Goal: Information Seeking & Learning: Check status

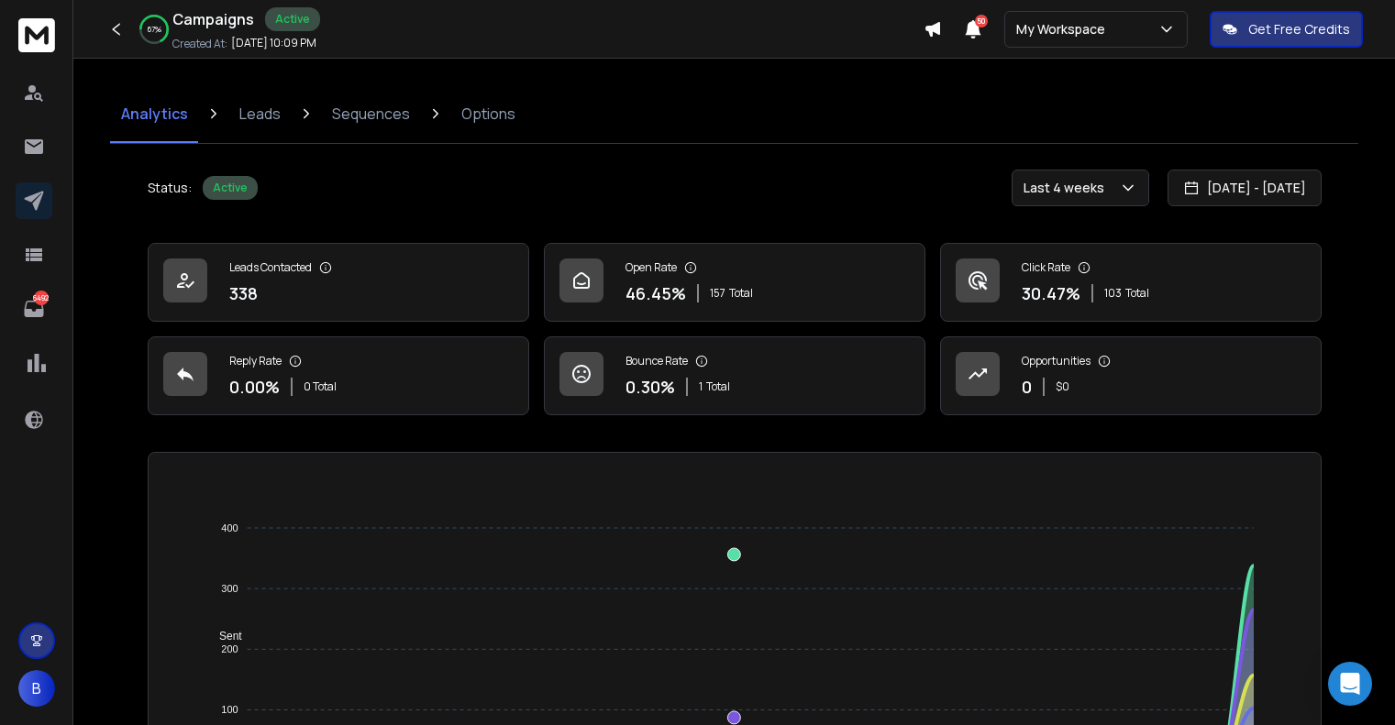
scroll to position [212, 0]
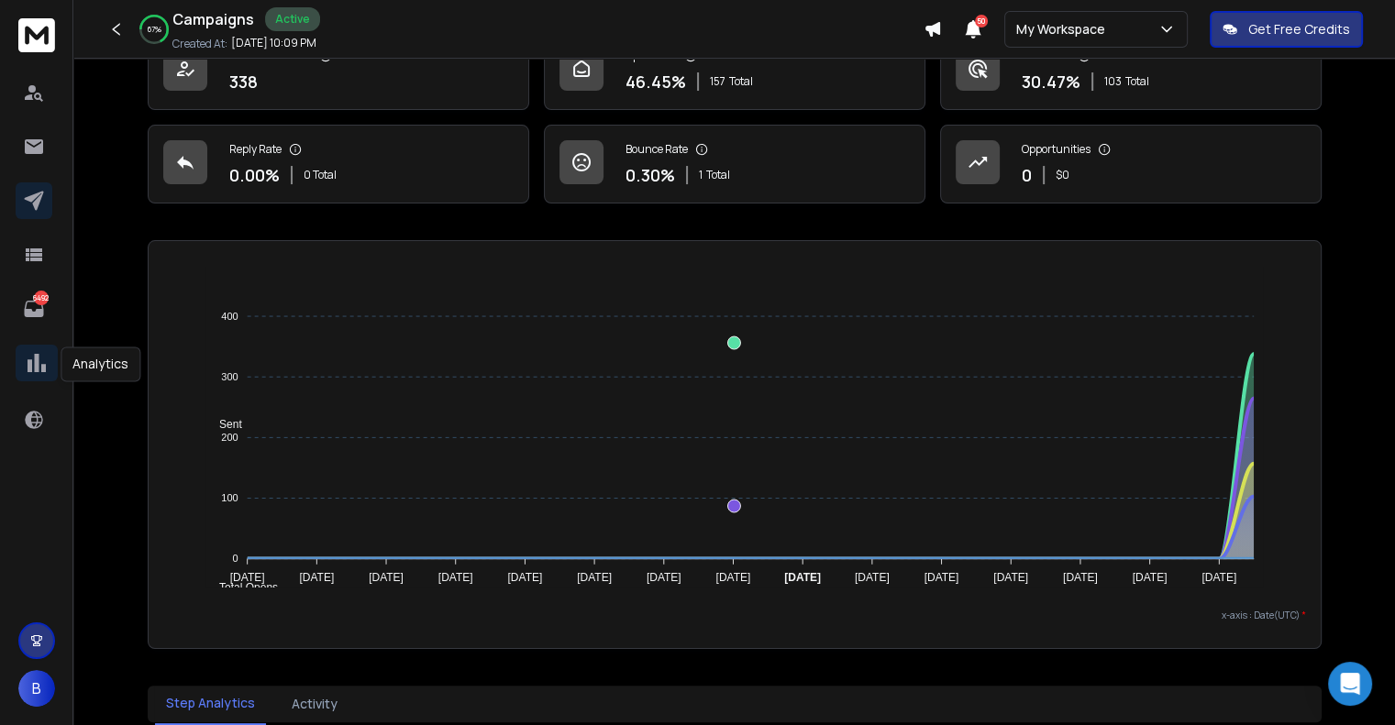
click at [39, 357] on icon at bounding box center [37, 363] width 28 height 28
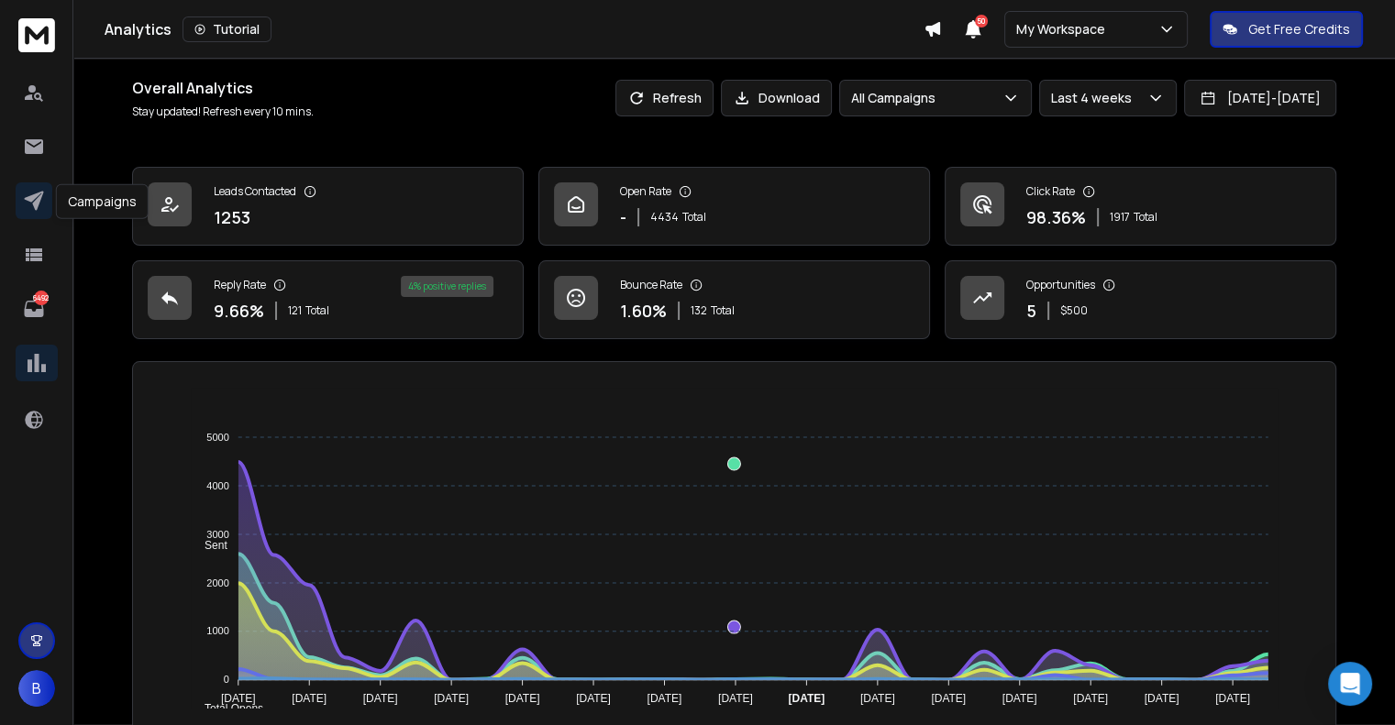
click at [42, 206] on icon at bounding box center [34, 201] width 22 height 22
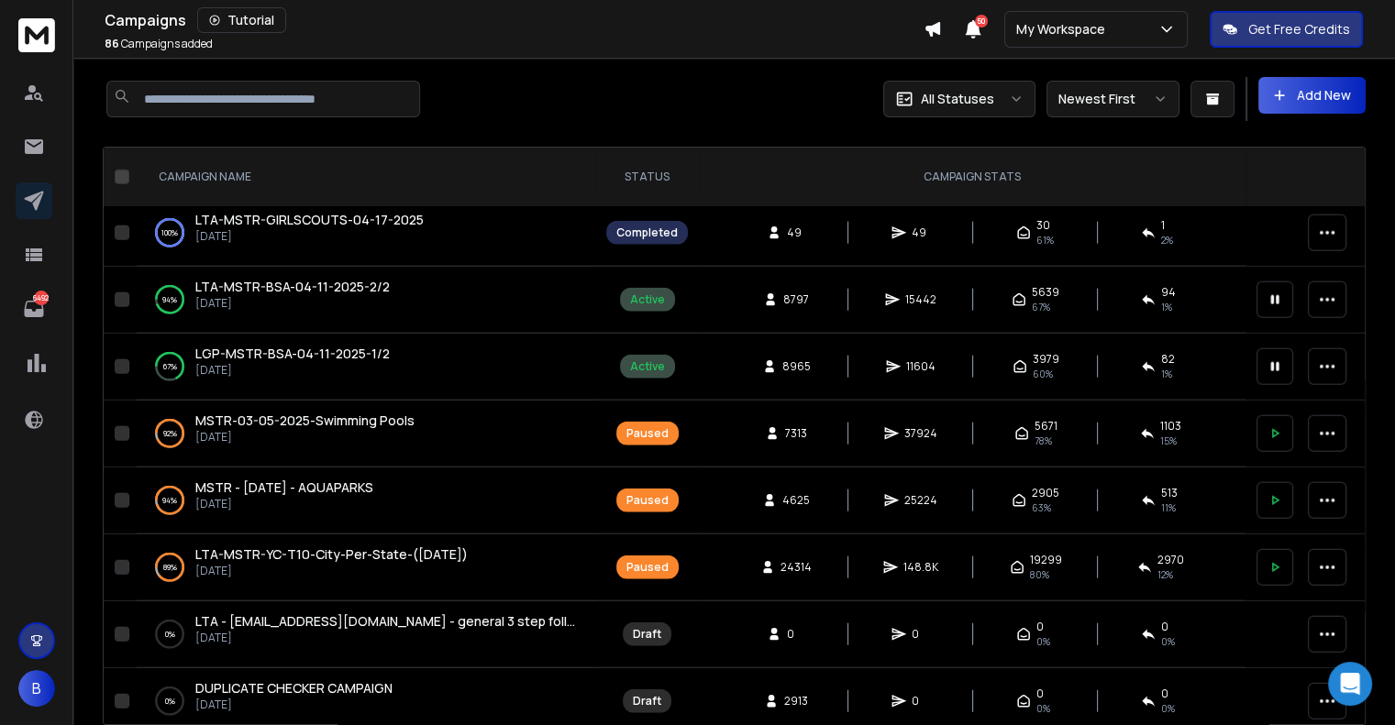
scroll to position [4427, 0]
click at [532, 349] on div "67 % LGP-MSTR-BSA-04-11-2025-1/2 [DATE]" at bounding box center [366, 366] width 422 height 44
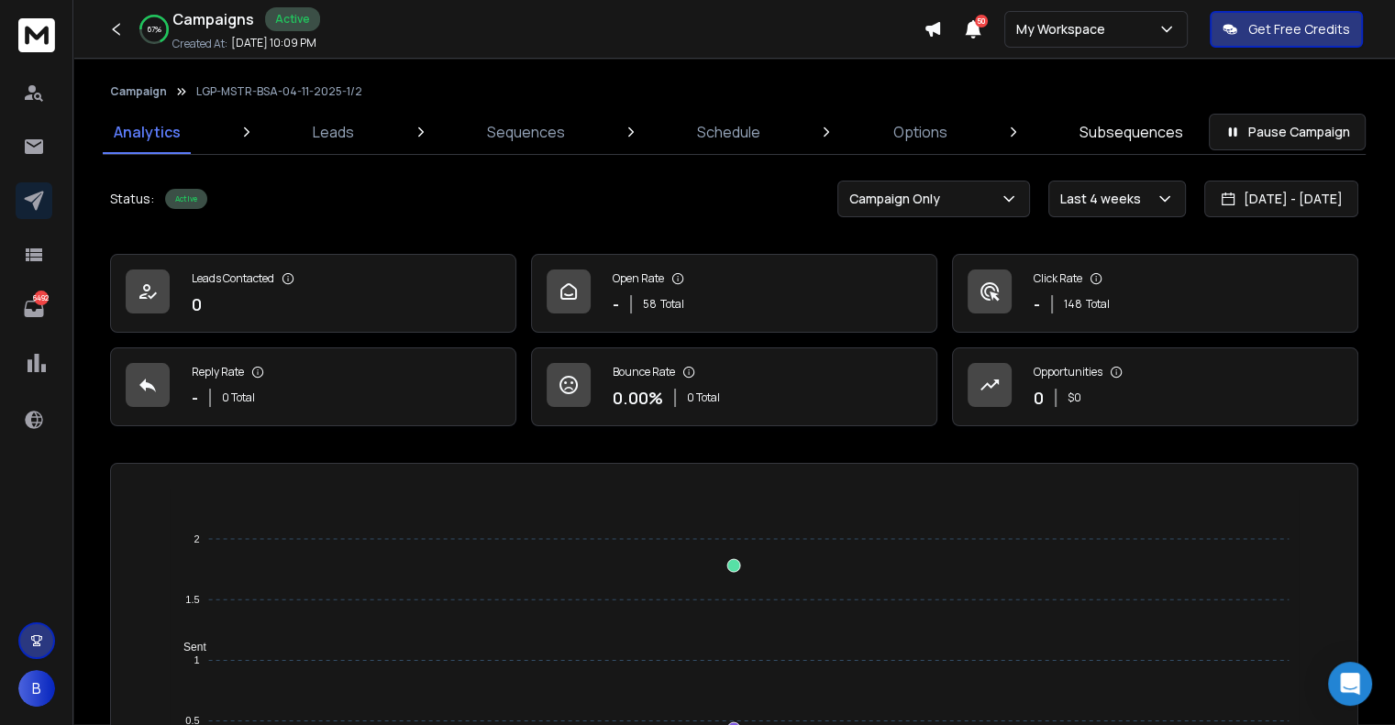
click at [1101, 131] on p "Subsequences" at bounding box center [1131, 132] width 104 height 22
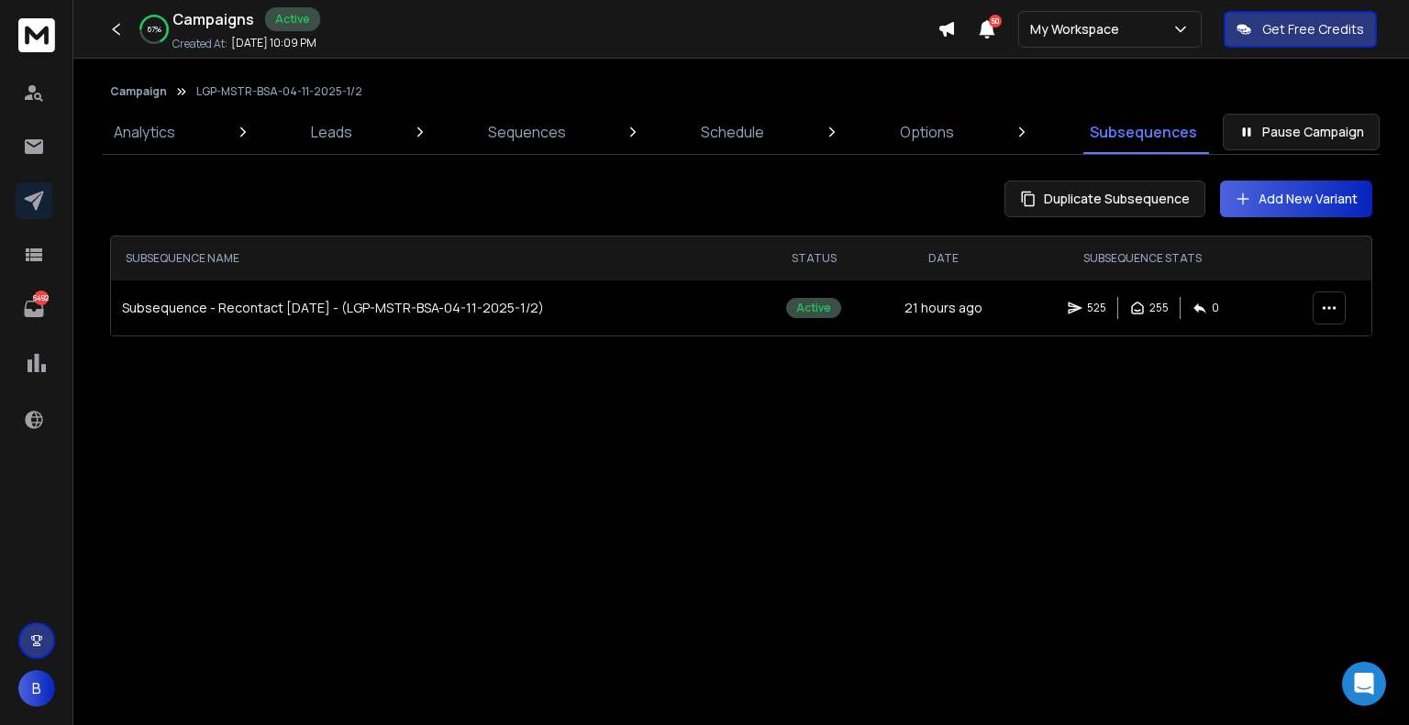
click at [1060, 141] on div "Analytics Leads Sequences Schedule Options Subsequences" at bounding box center [655, 132] width 1105 height 44
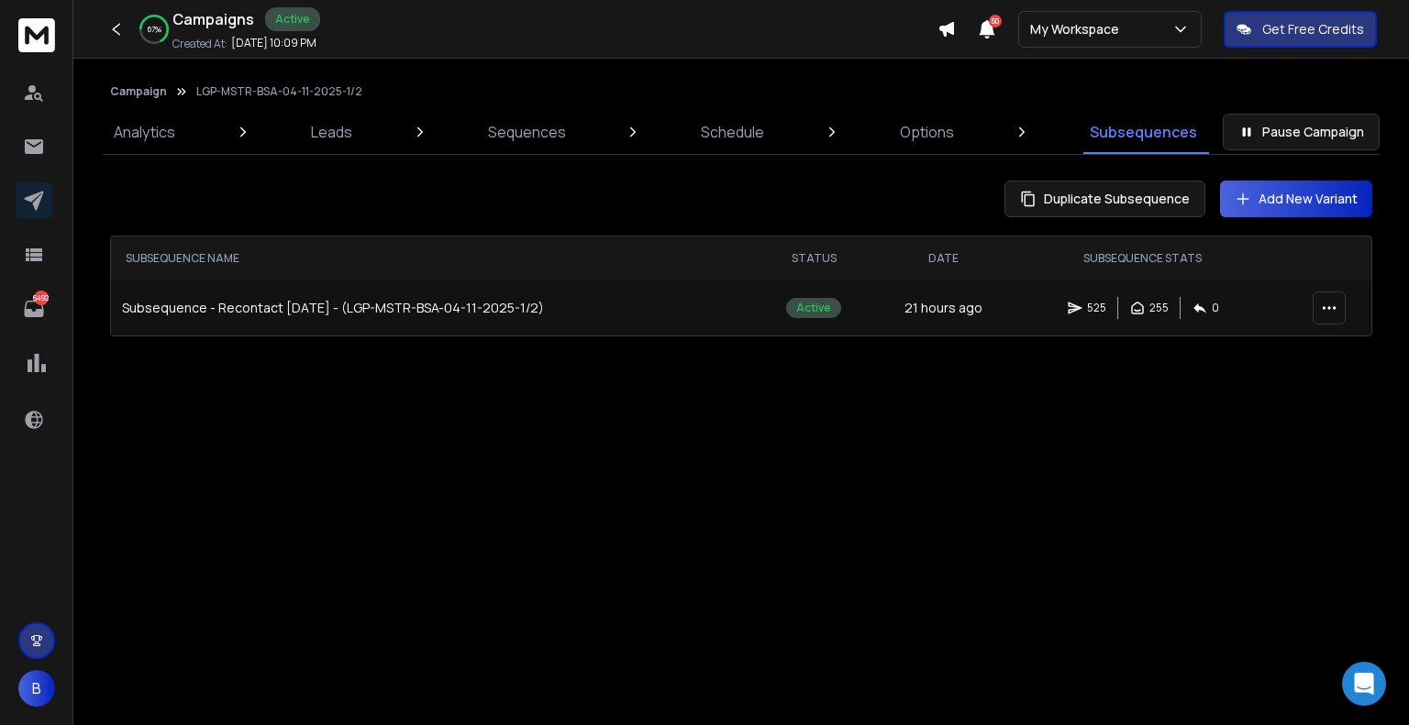
click at [605, 307] on td "Subsequence - Recontact [DATE] - (LGP-MSTR-BSA-04-11-2025-1/2)" at bounding box center [434, 308] width 647 height 55
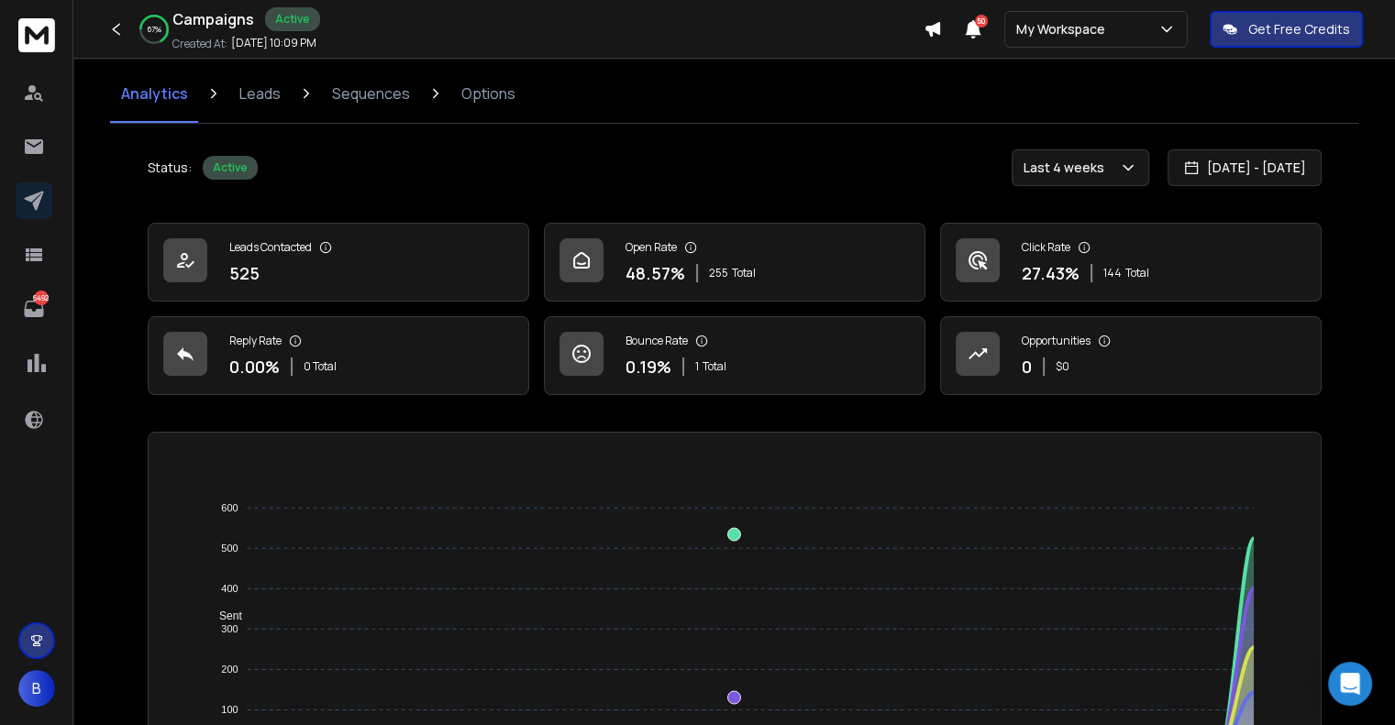
scroll to position [18, 0]
click at [270, 107] on link "Leads" at bounding box center [259, 95] width 63 height 59
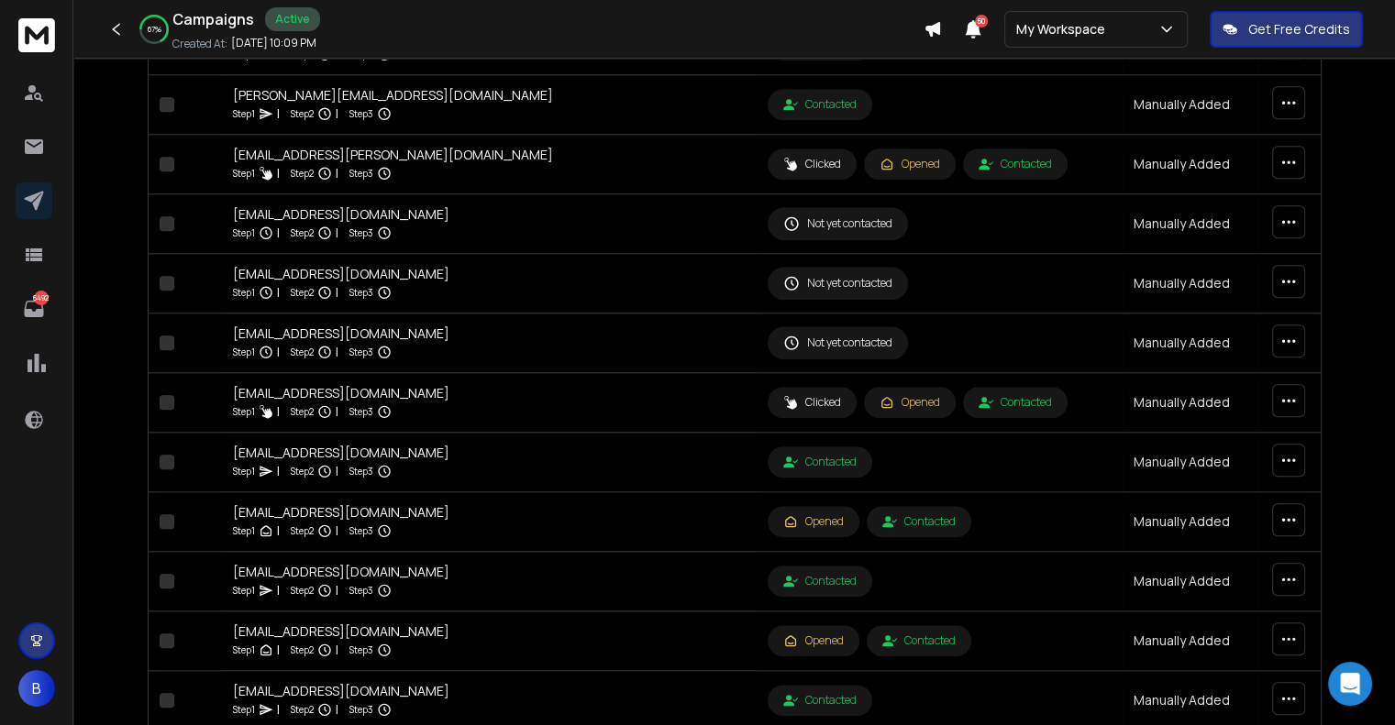
scroll to position [8624, 0]
click at [861, 265] on div "Not yet contacted" at bounding box center [940, 281] width 345 height 33
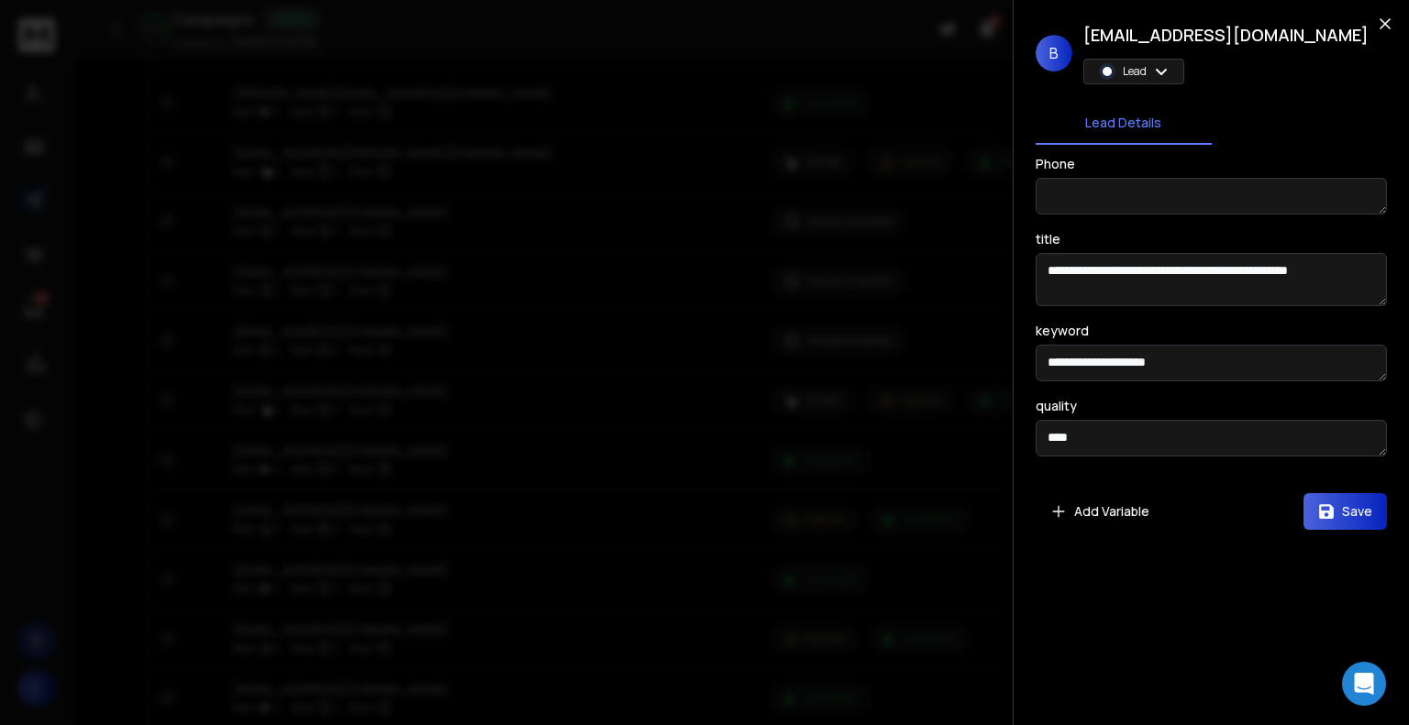
click at [1380, 28] on icon "button" at bounding box center [1384, 23] width 9 height 9
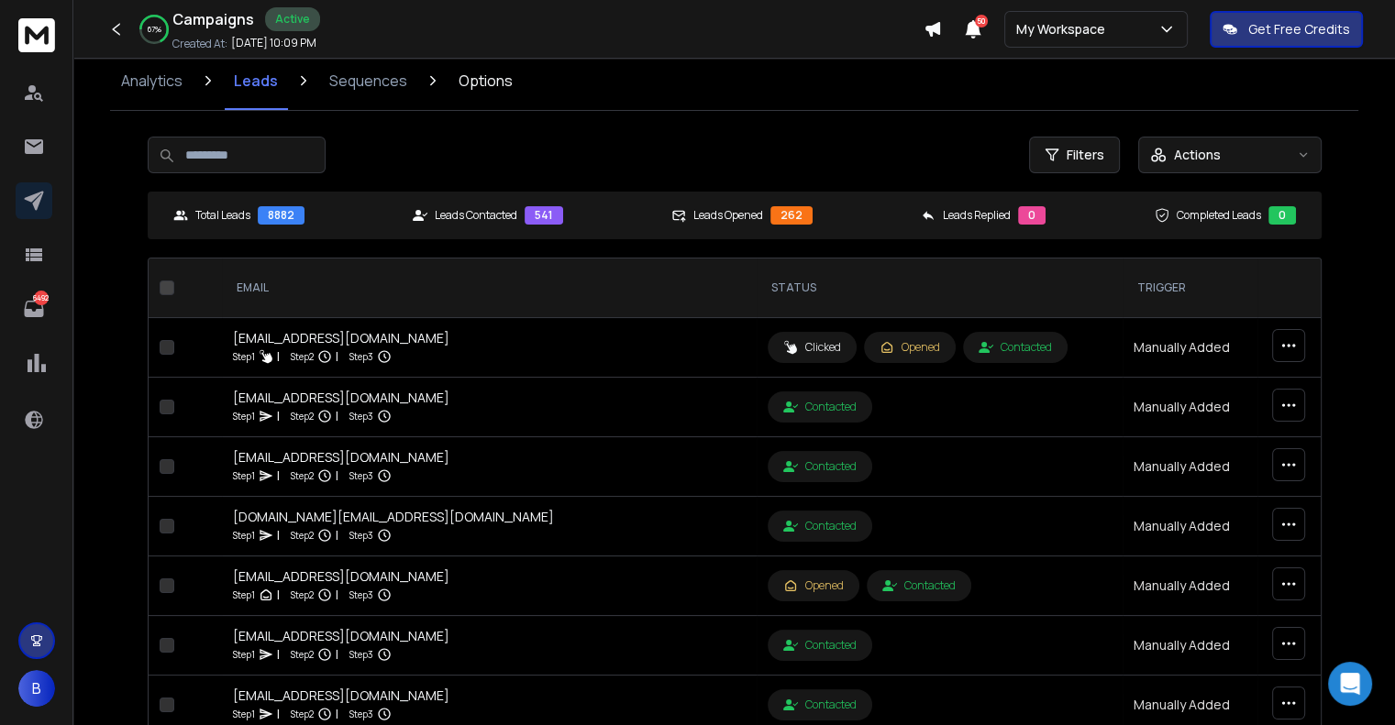
scroll to position [0, 0]
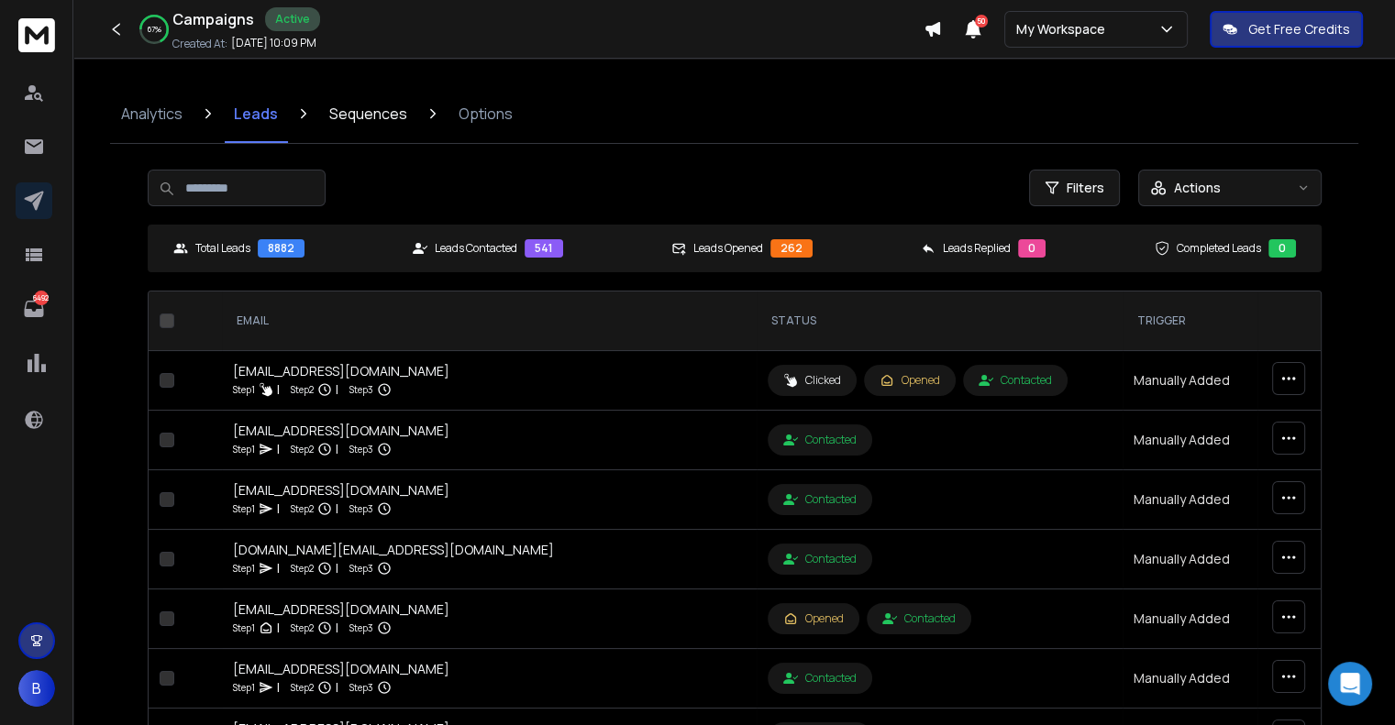
click at [357, 105] on p "Sequences" at bounding box center [368, 114] width 78 height 22
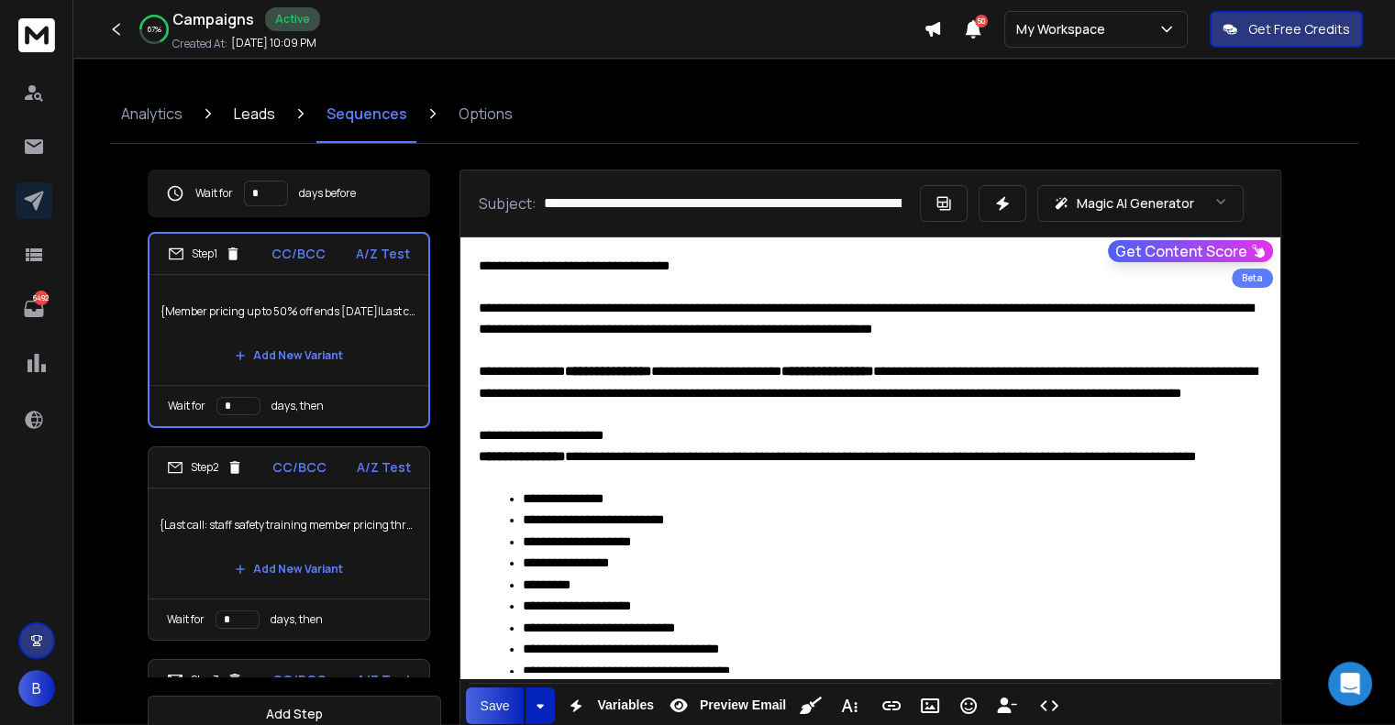
click at [249, 109] on p "Leads" at bounding box center [254, 114] width 41 height 22
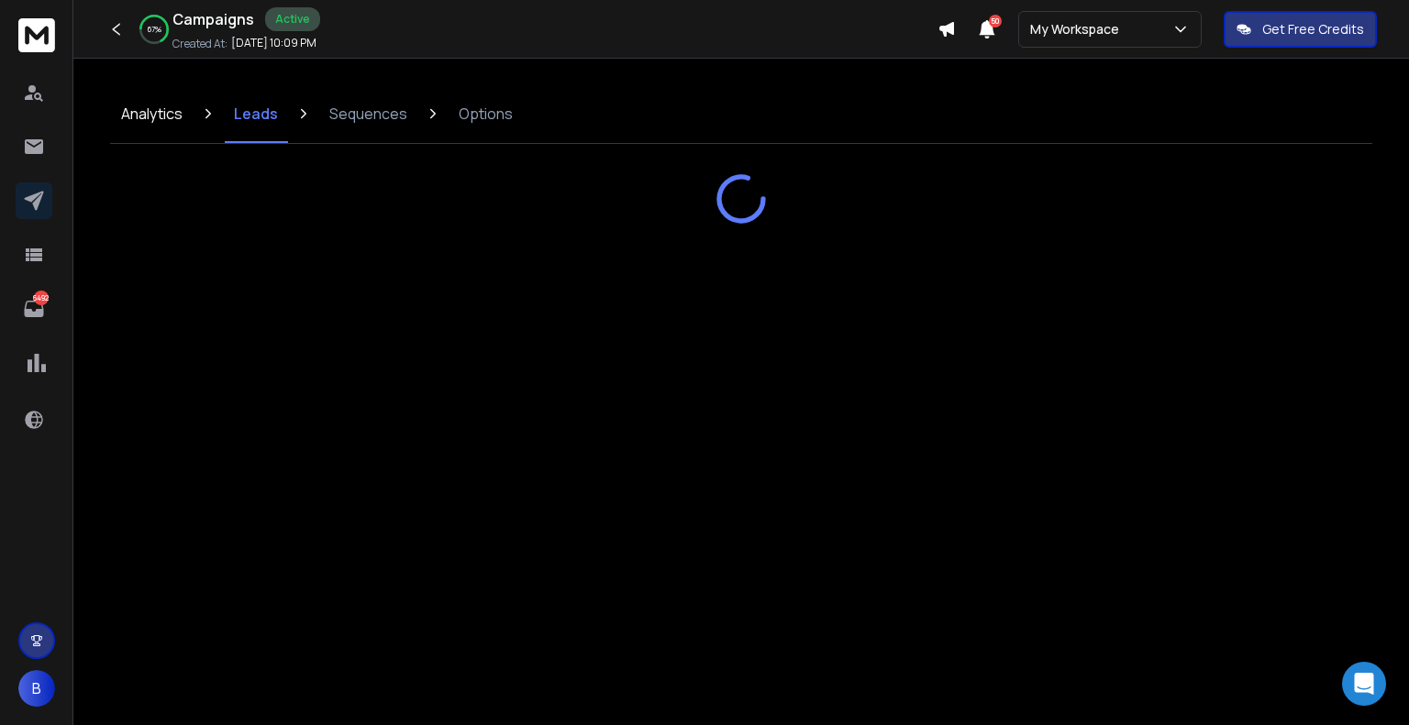
click at [158, 109] on p "Analytics" at bounding box center [151, 114] width 61 height 22
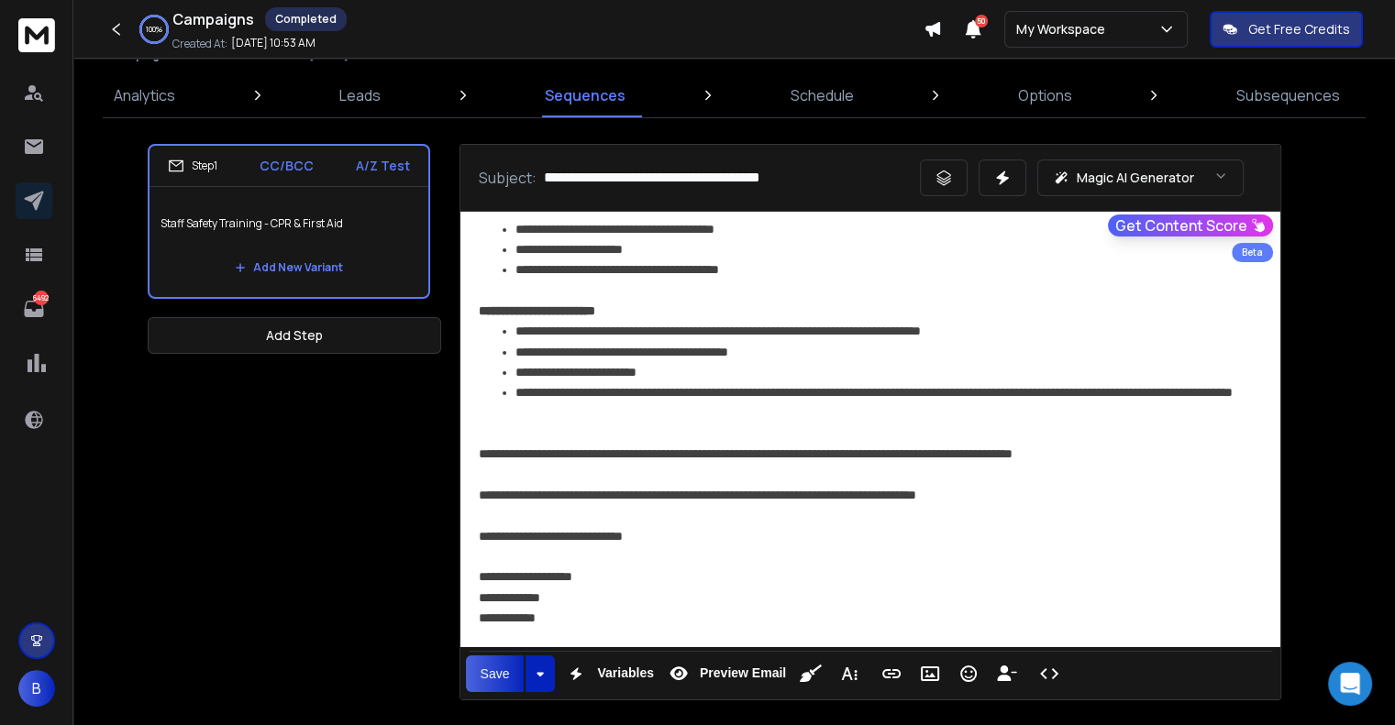
scroll to position [382, 0]
click at [378, 105] on p "Leads" at bounding box center [359, 95] width 41 height 22
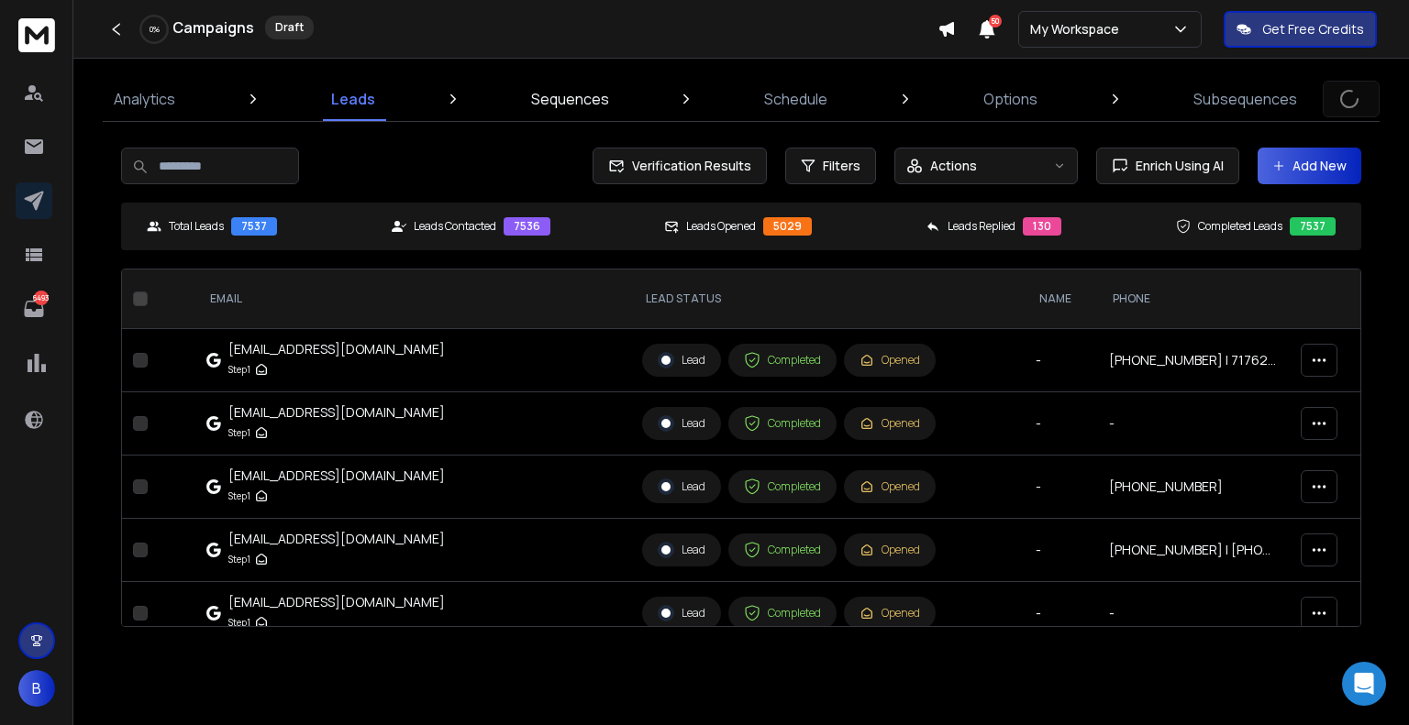
click at [576, 107] on p "Sequences" at bounding box center [570, 99] width 78 height 22
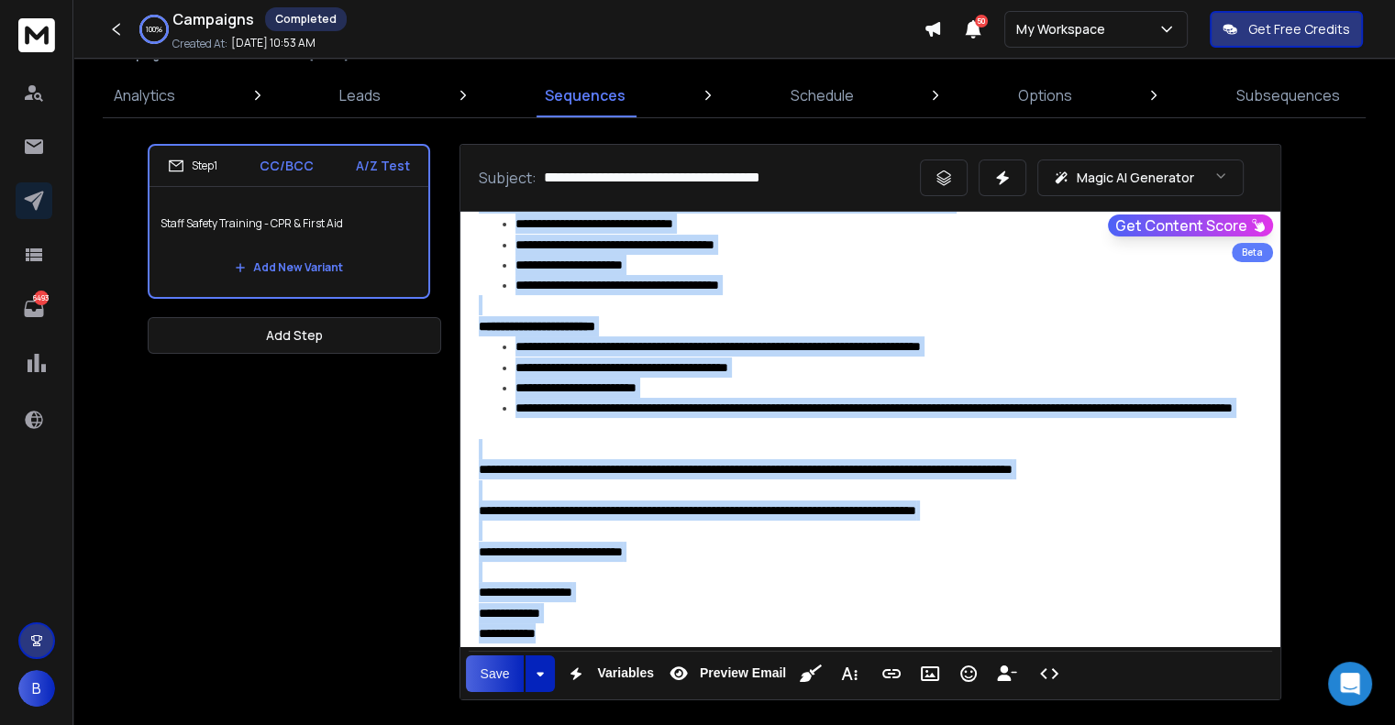
scroll to position [382, 0]
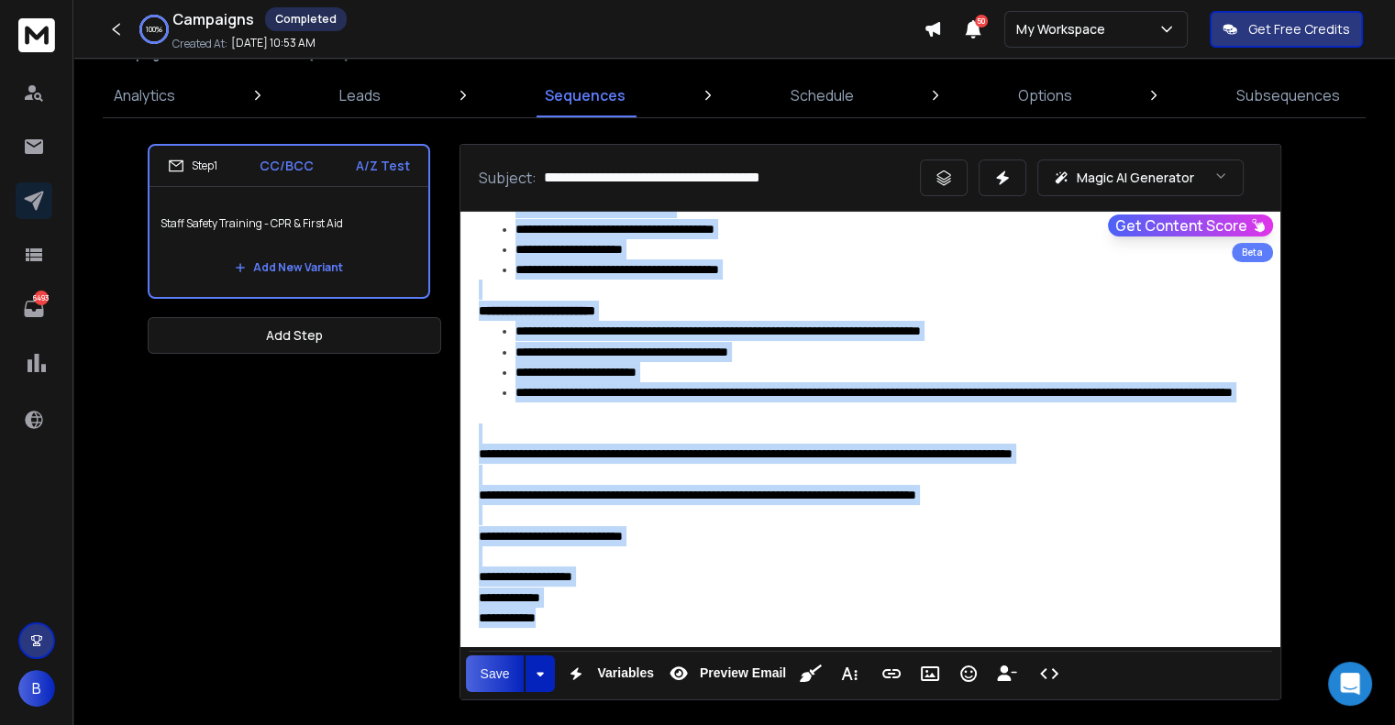
drag, startPoint x: 473, startPoint y: 241, endPoint x: 624, endPoint y: 620, distance: 407.6
click at [624, 620] on div "**********" at bounding box center [870, 430] width 820 height 436
copy div "**********"
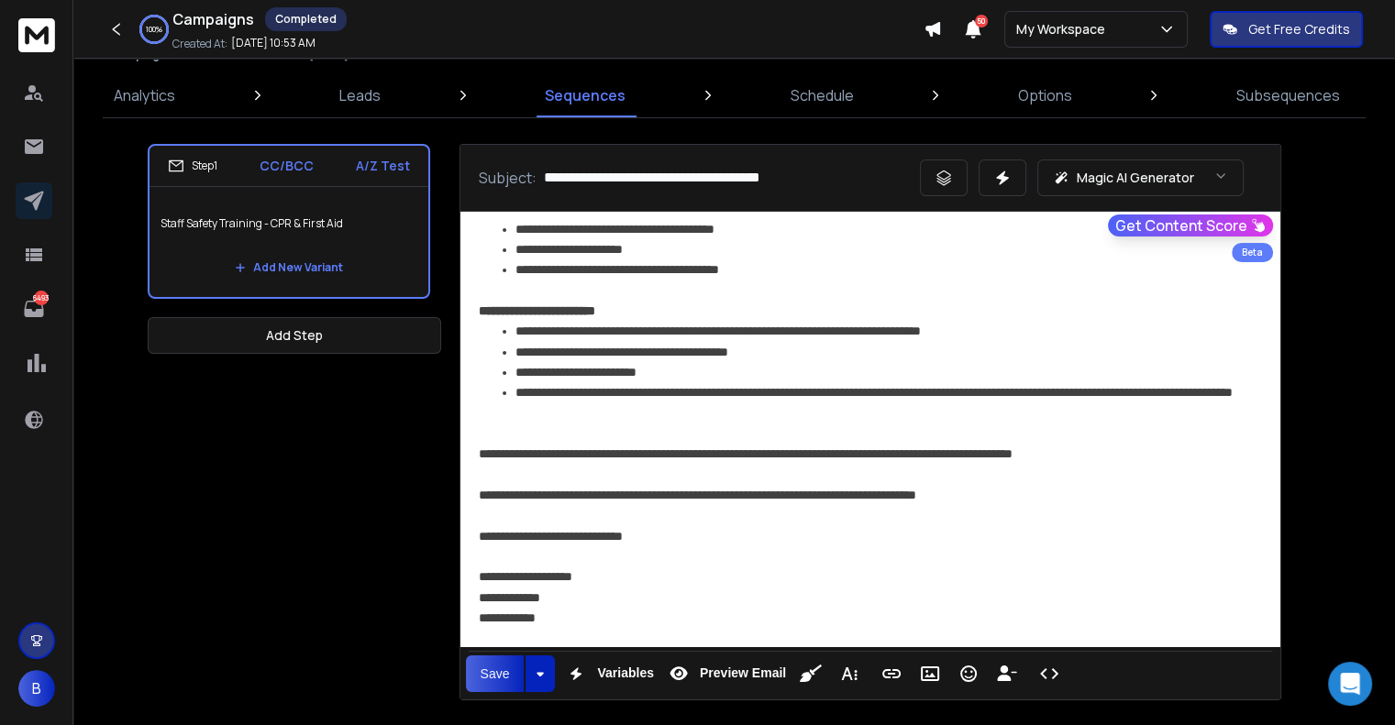
click at [382, 472] on div "Step 1 CC/BCC A/Z Test Staff Safety Training - CPR & First Aid Add New Variant …" at bounding box center [294, 422] width 293 height 557
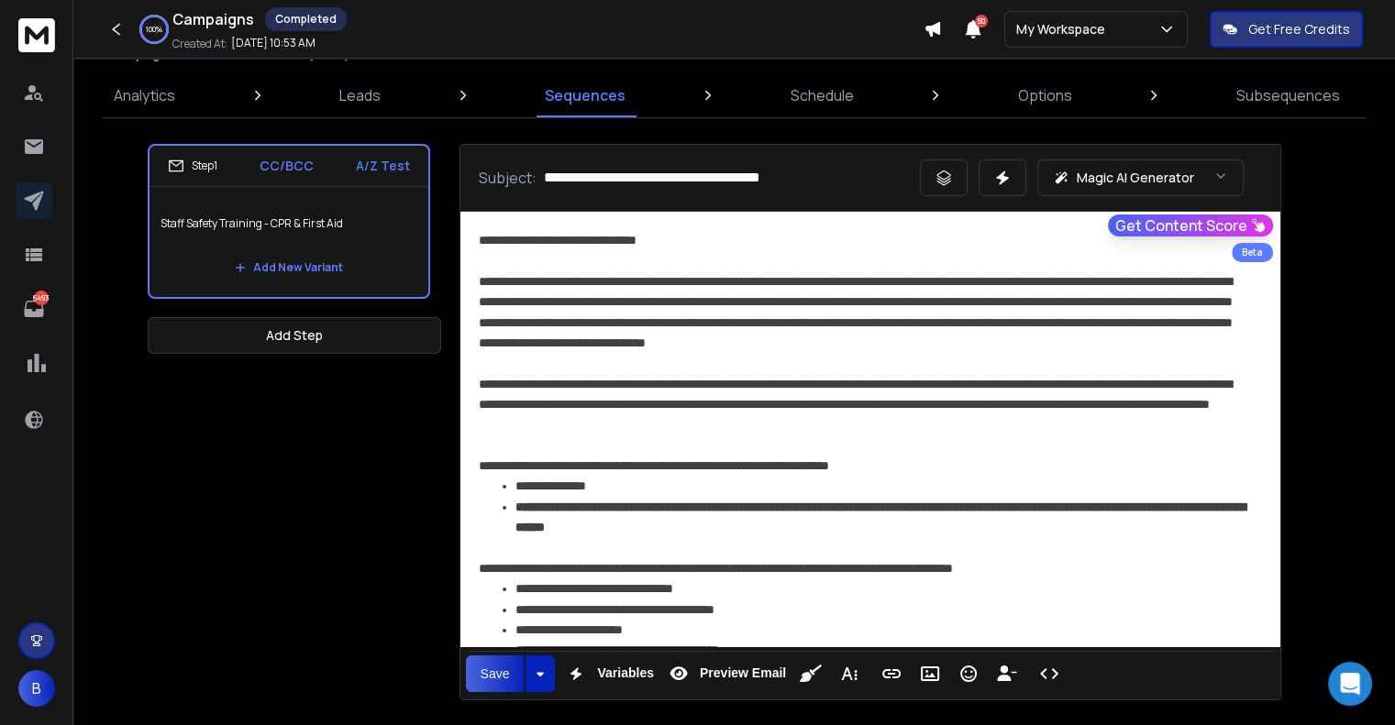
drag, startPoint x: 238, startPoint y: 39, endPoint x: 306, endPoint y: 42, distance: 68.8
click at [306, 42] on p "May 12, 2025, 10:53 AM" at bounding box center [273, 43] width 84 height 15
click at [232, 415] on div "Step 1 CC/BCC A/Z Test Staff Safety Training - CPR & First Aid Add New Variant …" at bounding box center [294, 422] width 293 height 557
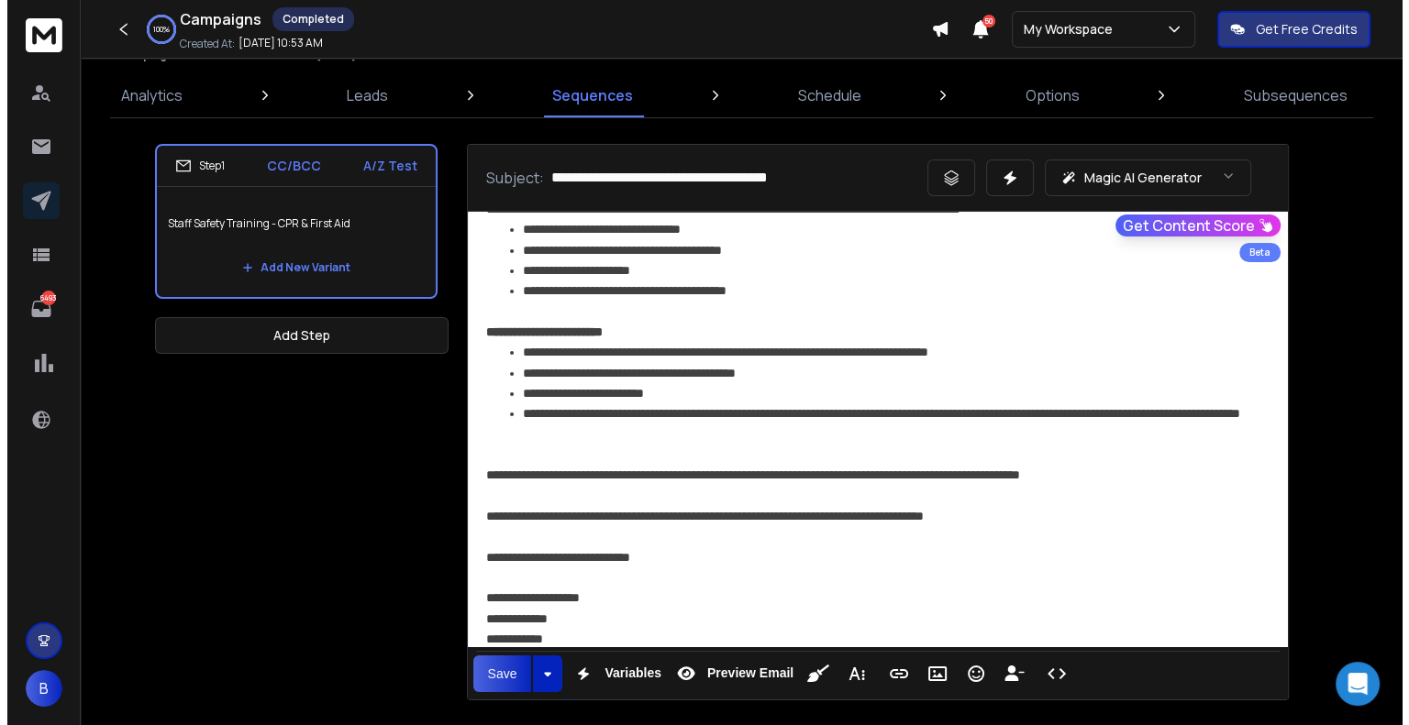
scroll to position [382, 0]
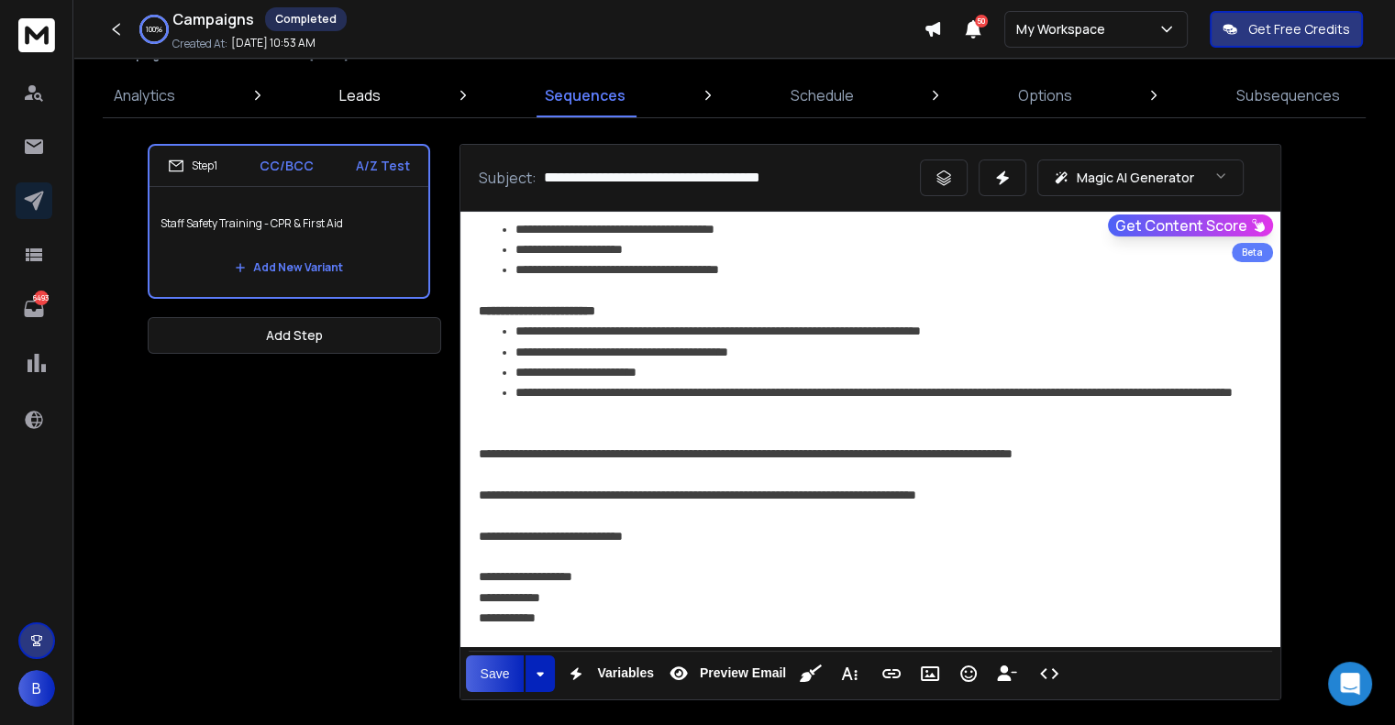
click at [360, 90] on p "Leads" at bounding box center [359, 95] width 41 height 22
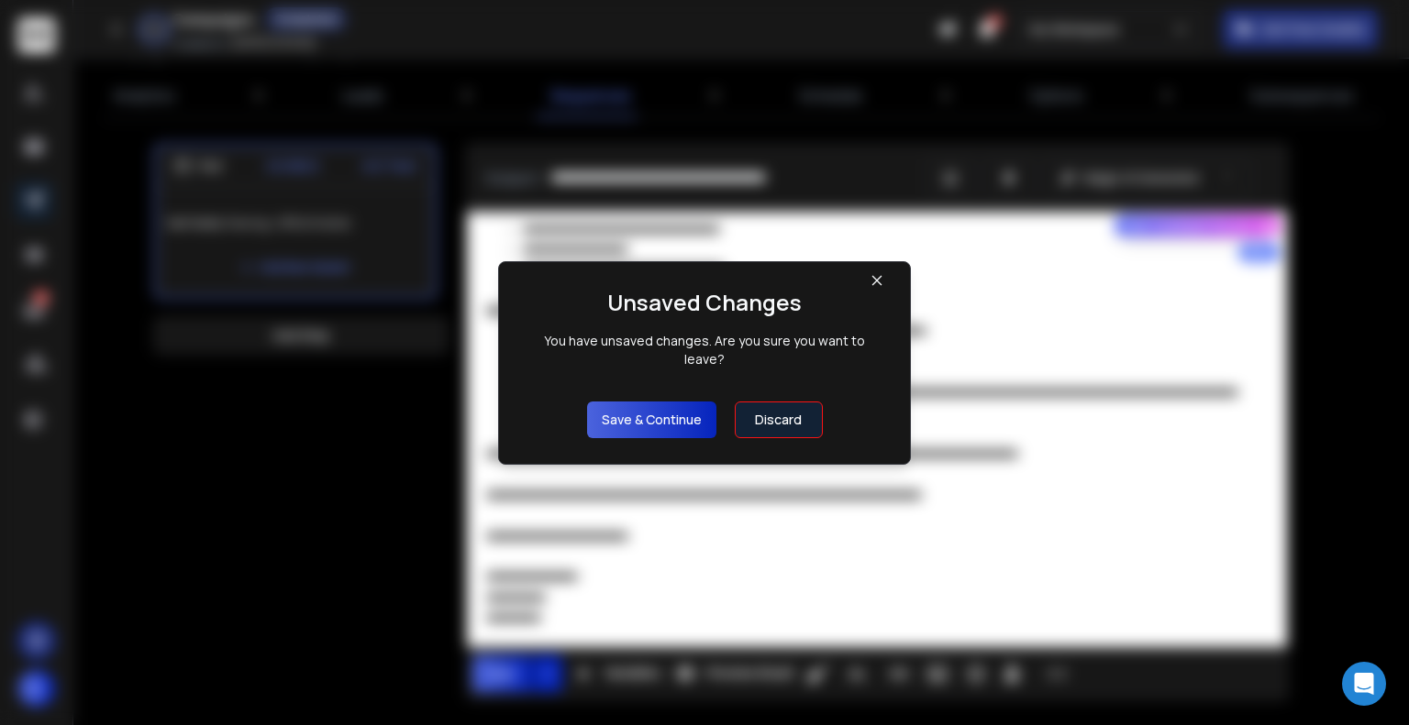
click at [759, 419] on button "Discard" at bounding box center [779, 420] width 88 height 37
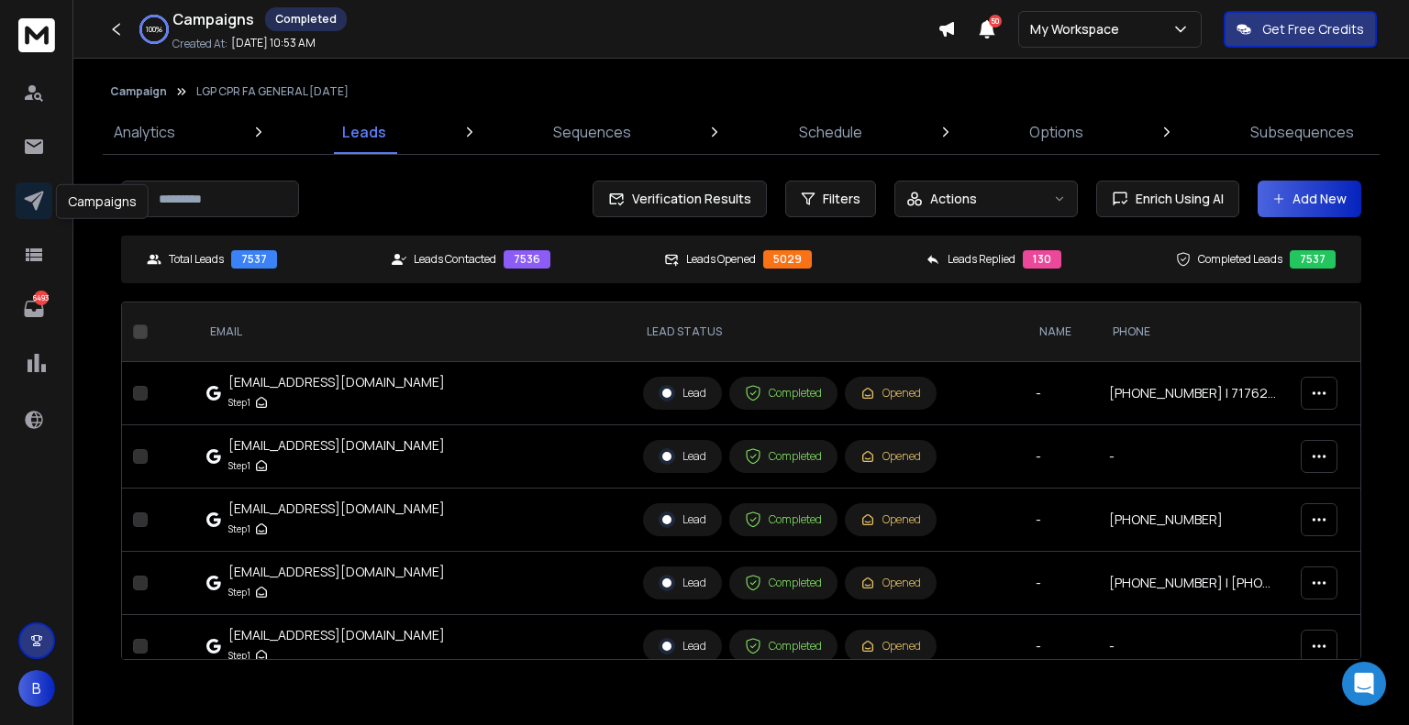
click at [44, 202] on icon at bounding box center [34, 201] width 22 height 22
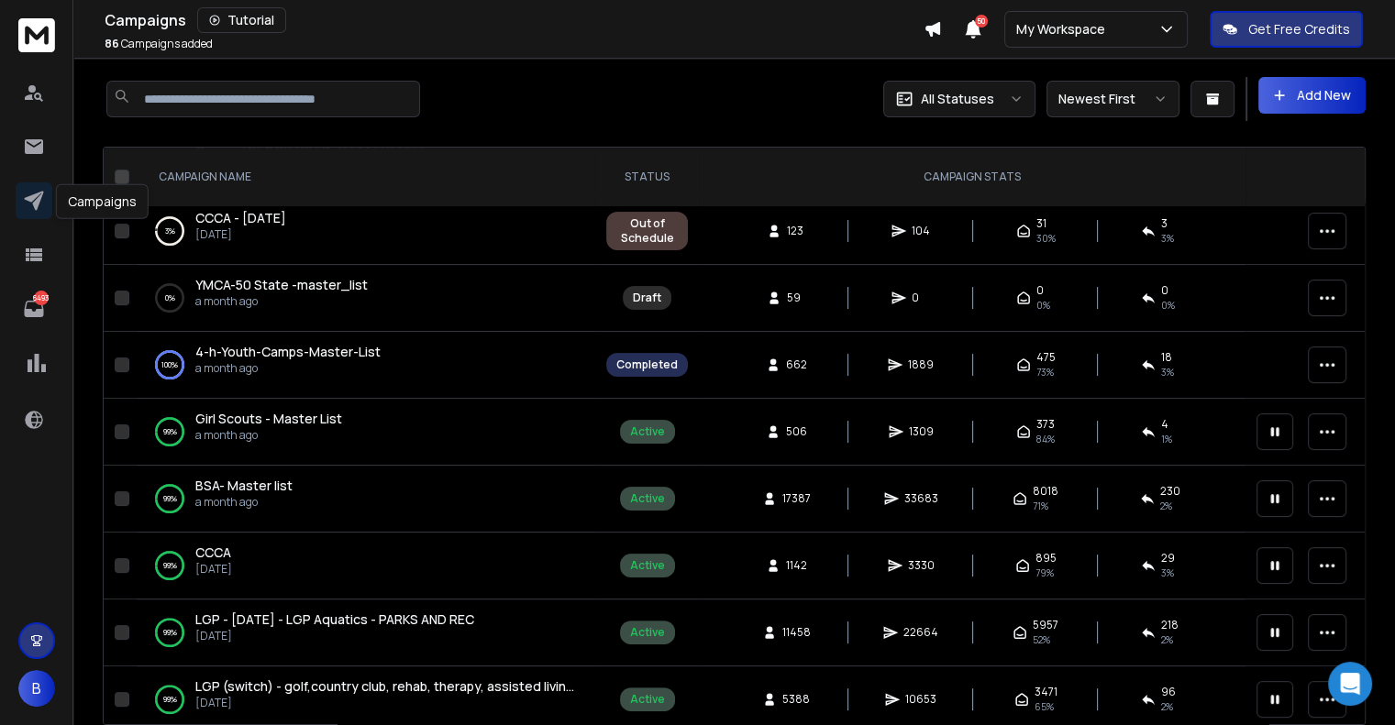
scroll to position [414, 0]
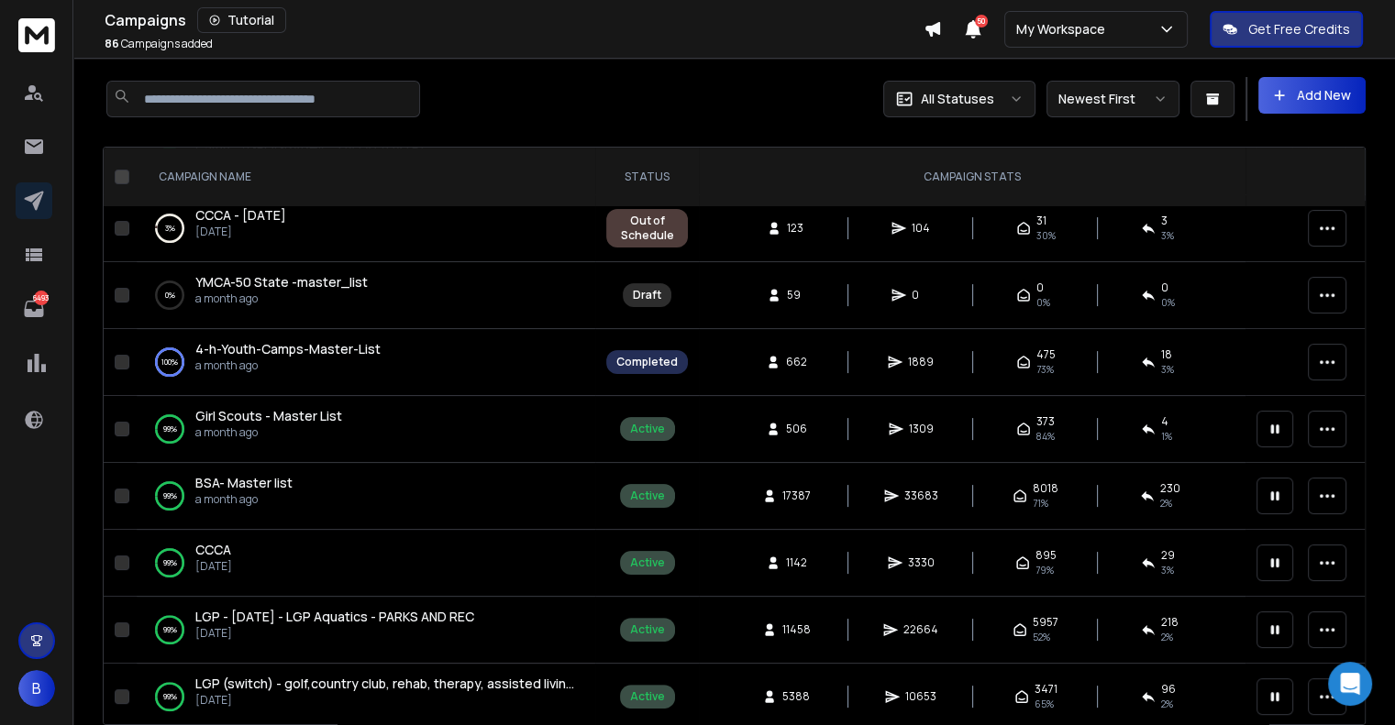
click at [428, 501] on div "99 % BSA- Master list a month ago" at bounding box center [366, 496] width 422 height 44
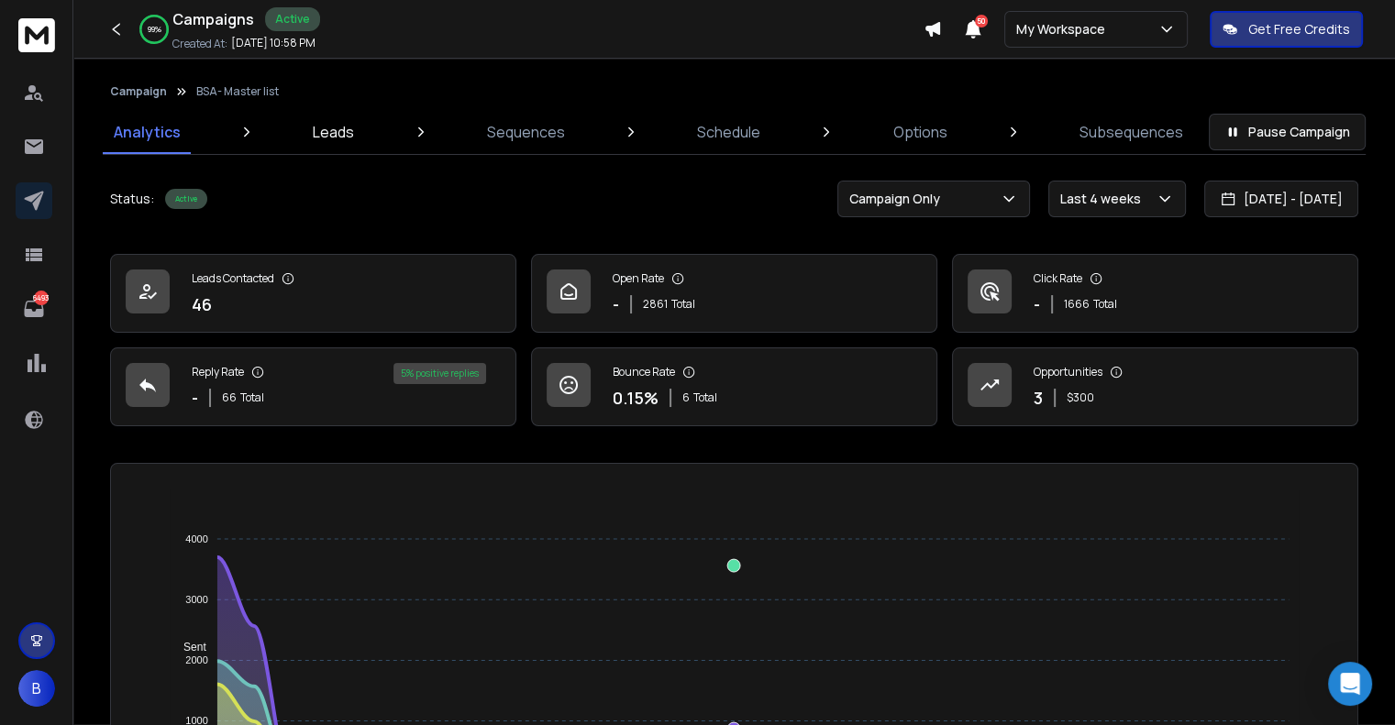
click at [349, 133] on p "Leads" at bounding box center [333, 132] width 41 height 22
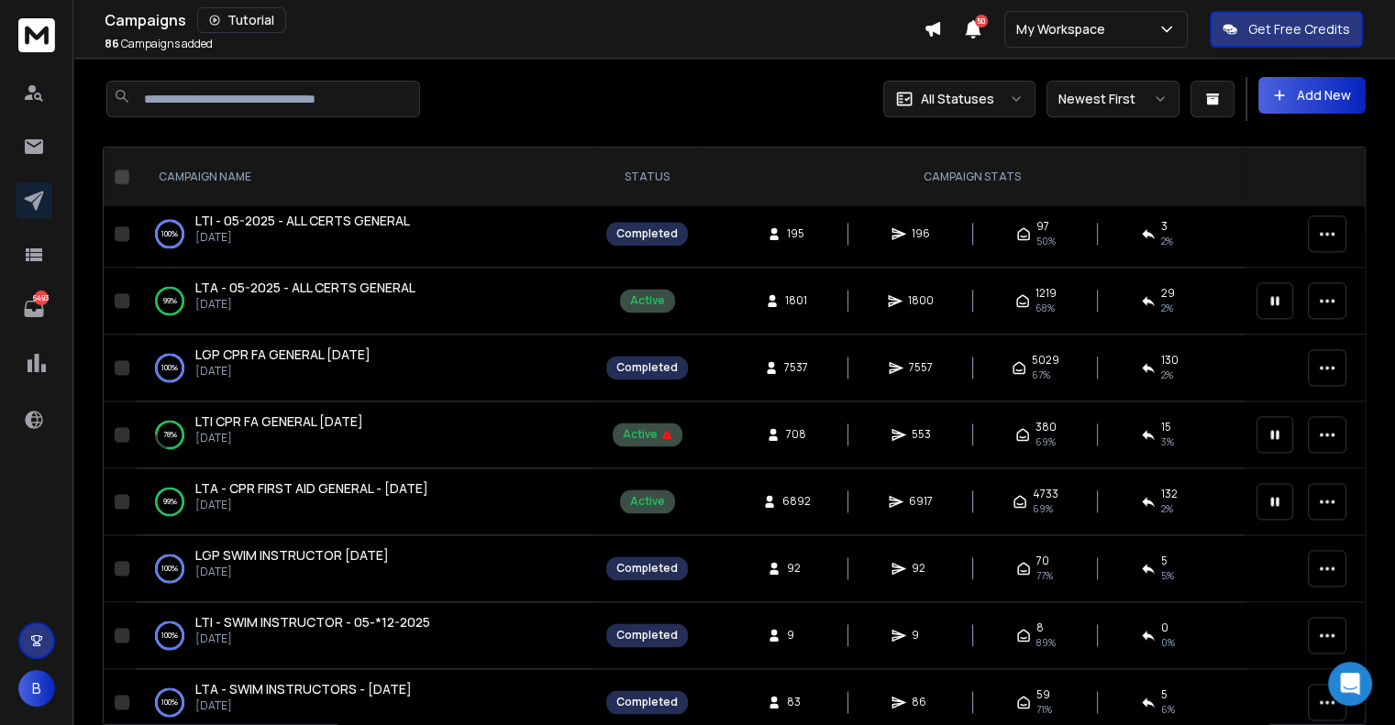
scroll to position [2480, 0]
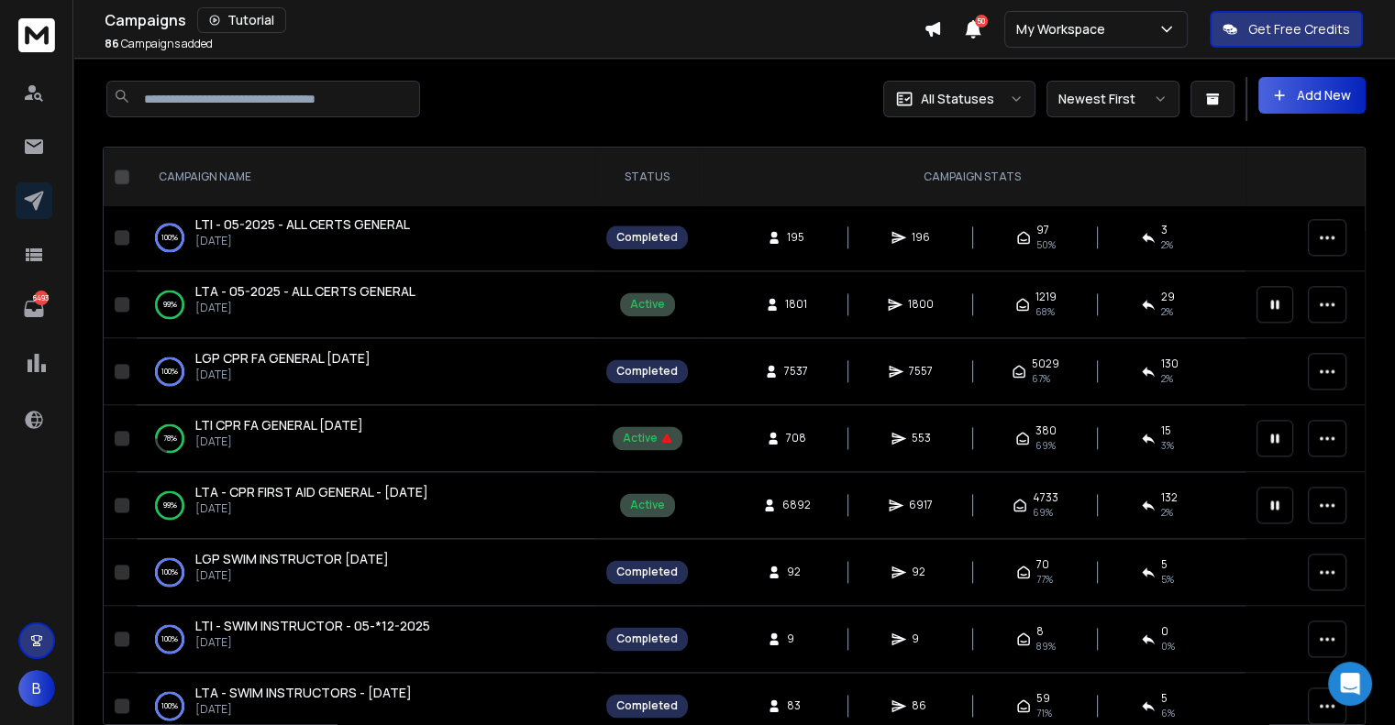
click at [471, 439] on div "78 % LTI CPR FA GENERAL 05-12-2025 5 months ago" at bounding box center [366, 438] width 422 height 44
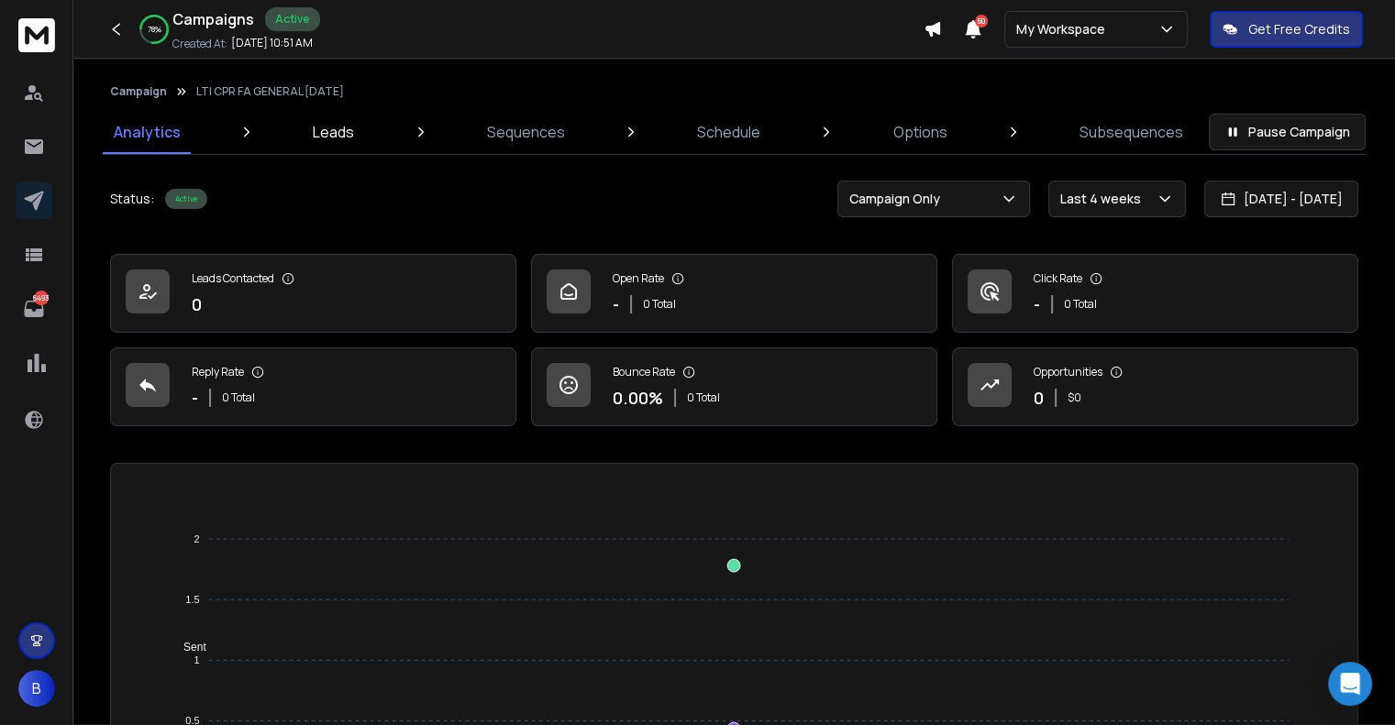
click at [327, 151] on link "Leads" at bounding box center [333, 132] width 63 height 44
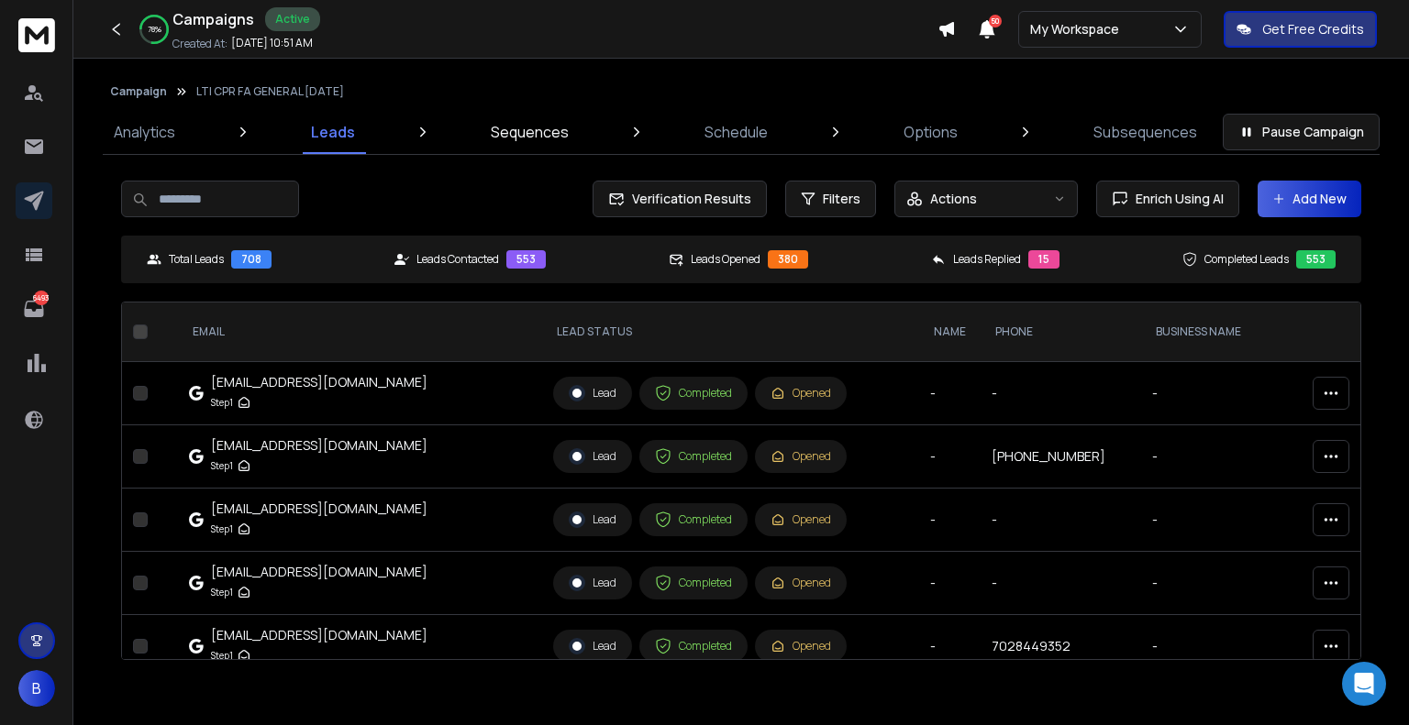
click at [533, 127] on p "Sequences" at bounding box center [530, 132] width 78 height 22
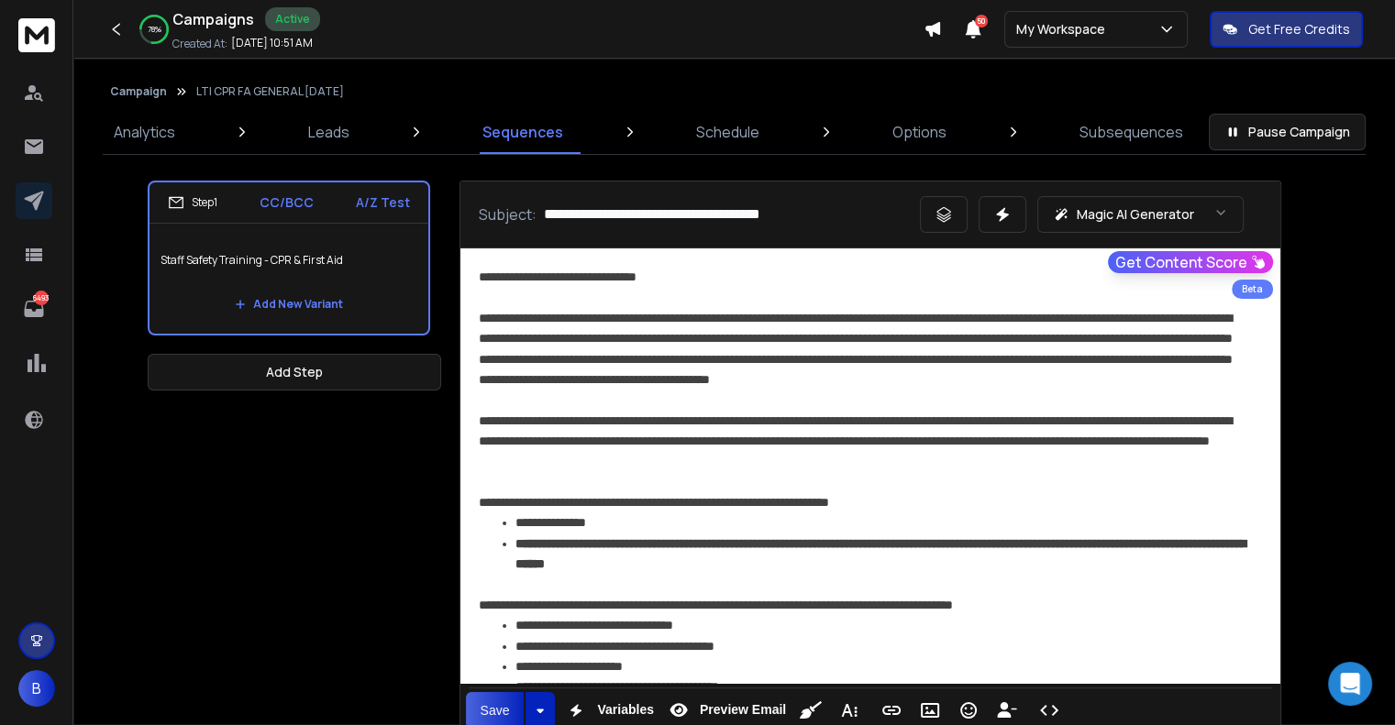
scroll to position [382, 0]
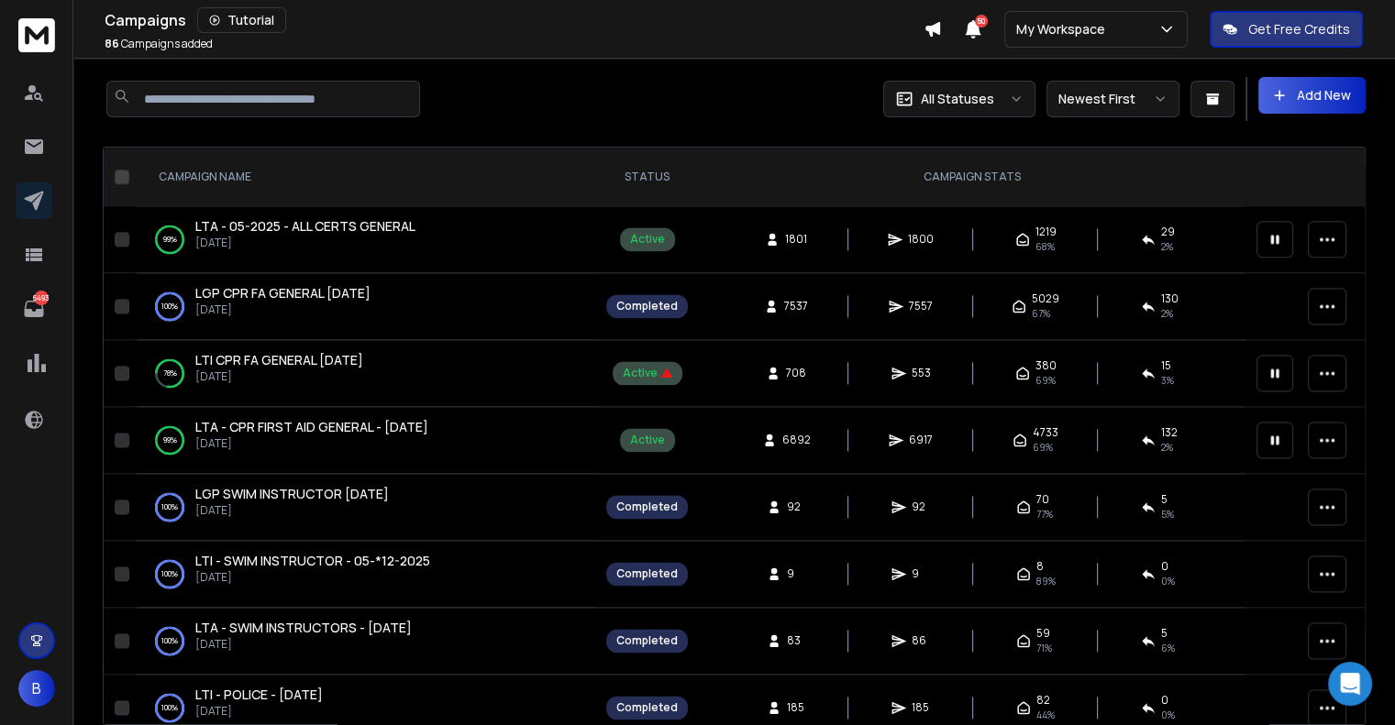
scroll to position [2543, 0]
click at [471, 304] on div "100 % LGP CPR FA GENERAL 05-12-2025 5 months ago" at bounding box center [366, 308] width 422 height 44
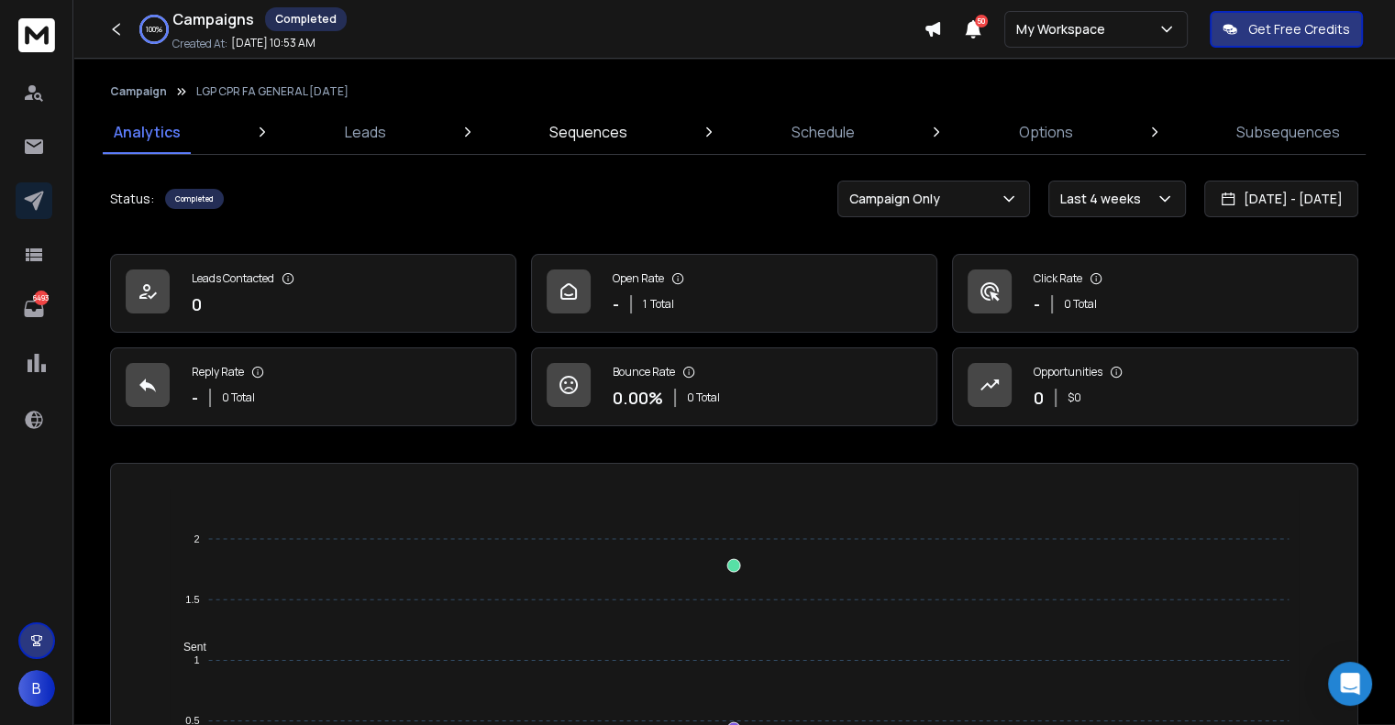
click at [577, 132] on p "Sequences" at bounding box center [588, 132] width 78 height 22
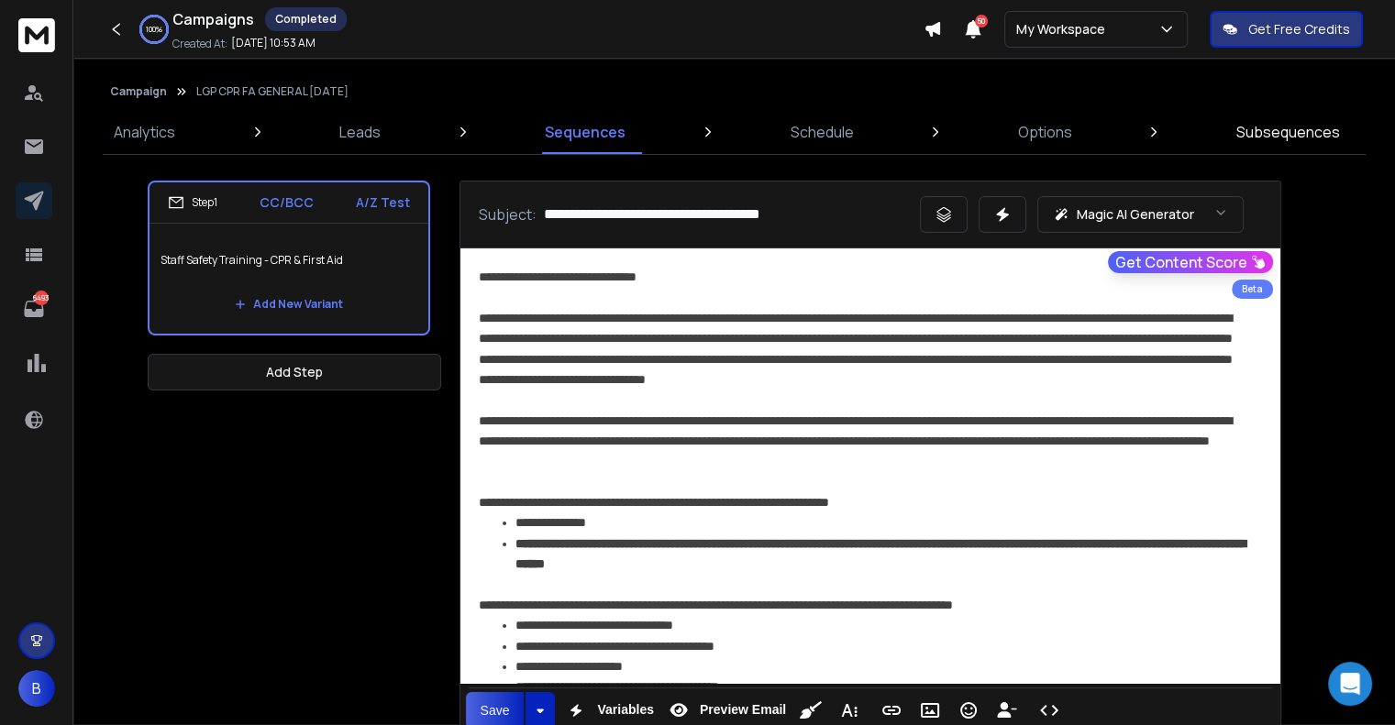
click at [1298, 133] on p "Subsequences" at bounding box center [1288, 132] width 104 height 22
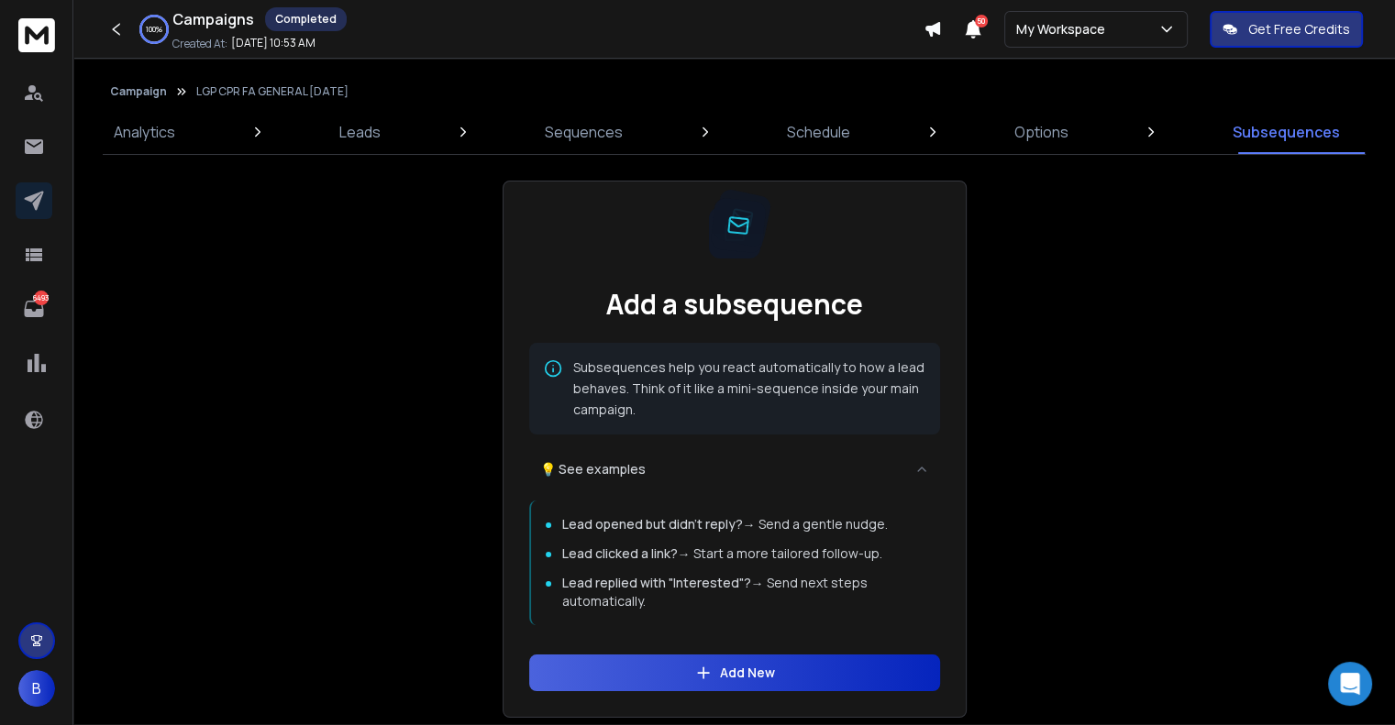
scroll to position [17, 0]
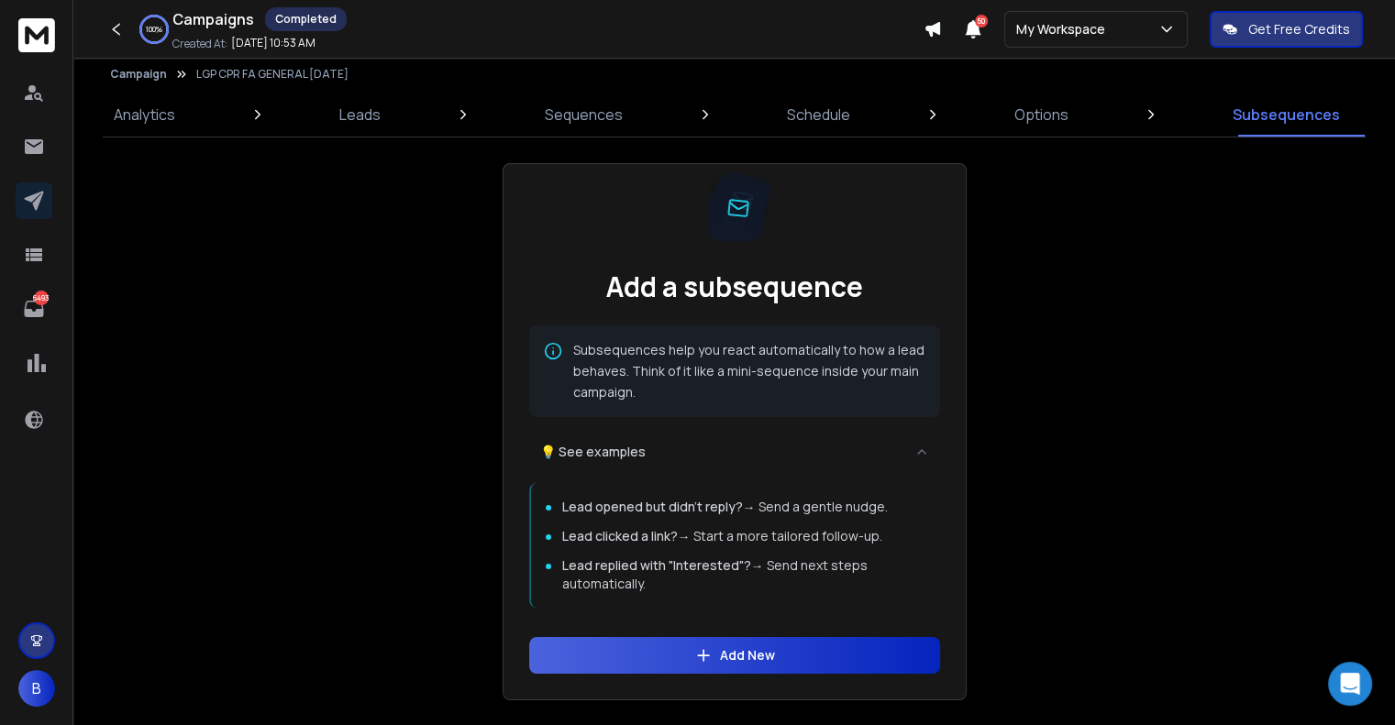
click at [714, 659] on button "Add New" at bounding box center [734, 655] width 411 height 37
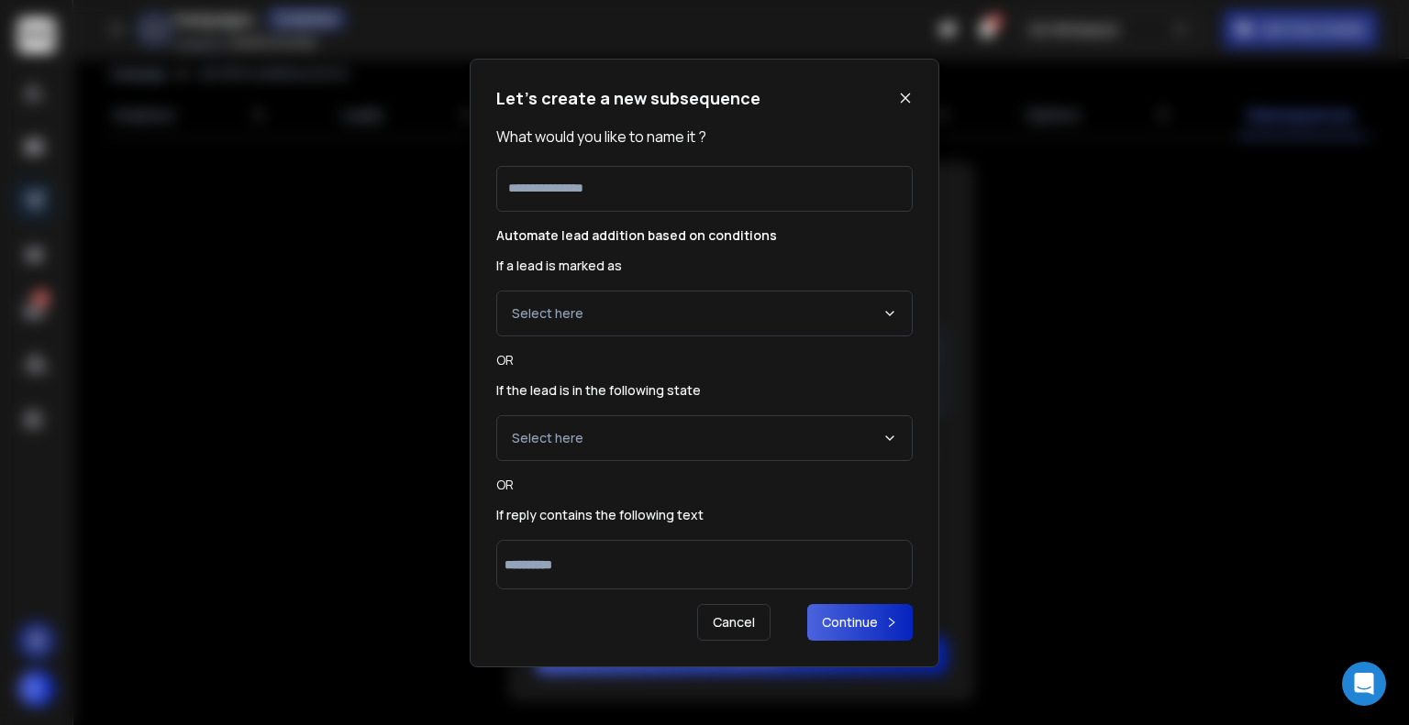
click at [906, 93] on icon at bounding box center [906, 98] width 10 height 10
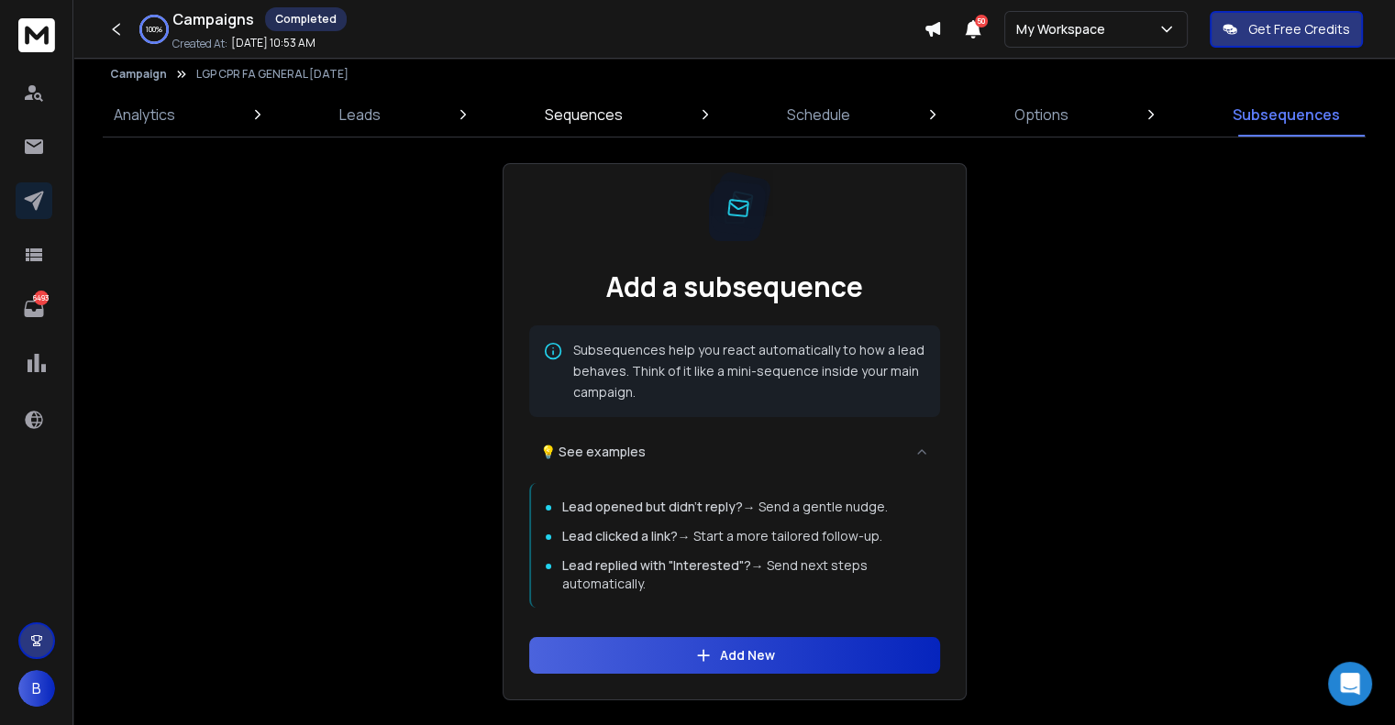
click at [574, 117] on p "Sequences" at bounding box center [584, 115] width 78 height 22
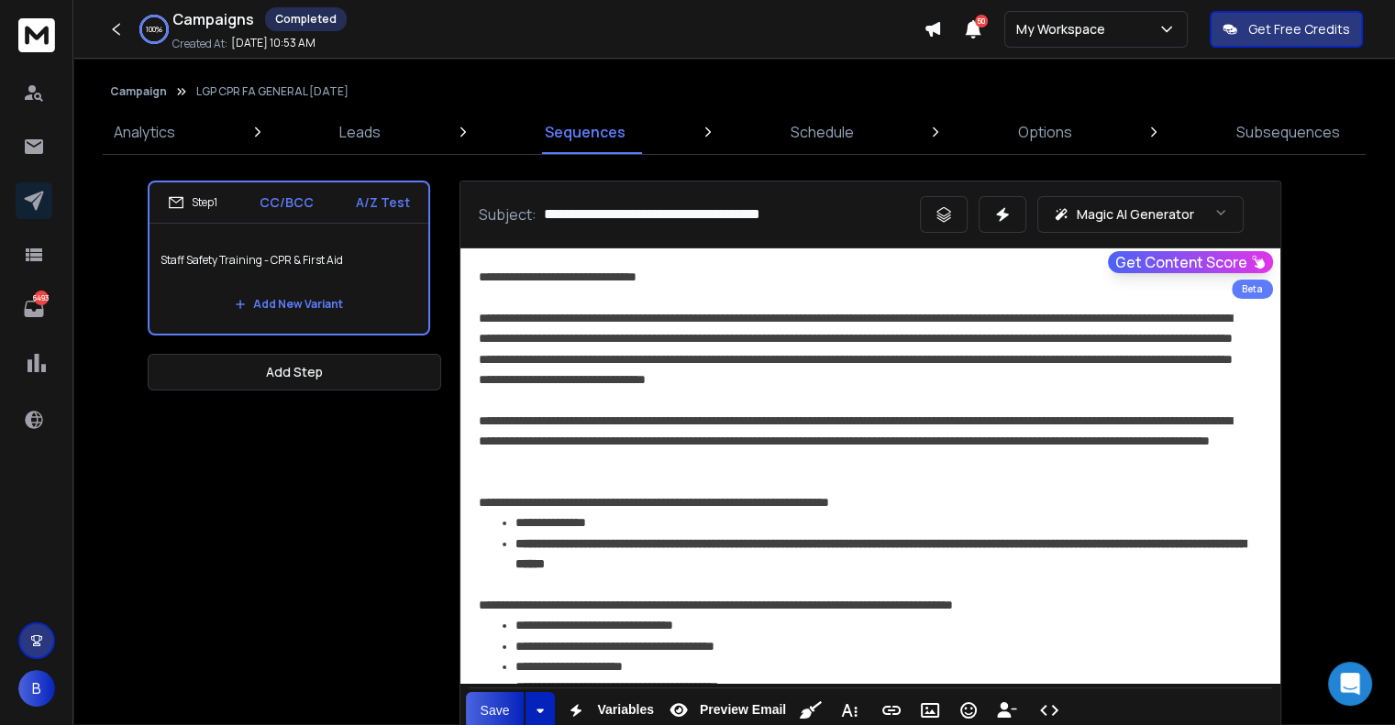
drag, startPoint x: 389, startPoint y: 92, endPoint x: 198, endPoint y: 91, distance: 190.8
click at [198, 91] on div "Campaign LGP CPR FA GENERAL 05-12-2025" at bounding box center [734, 91] width 1248 height 15
click at [196, 91] on p "LGP CPR FA GENERAL [DATE]" at bounding box center [272, 91] width 152 height 15
drag, startPoint x: 194, startPoint y: 91, endPoint x: 362, endPoint y: 83, distance: 168.0
click at [362, 83] on div "Campaign LGP CPR FA GENERAL 05-12-2025" at bounding box center [734, 91] width 1263 height 29
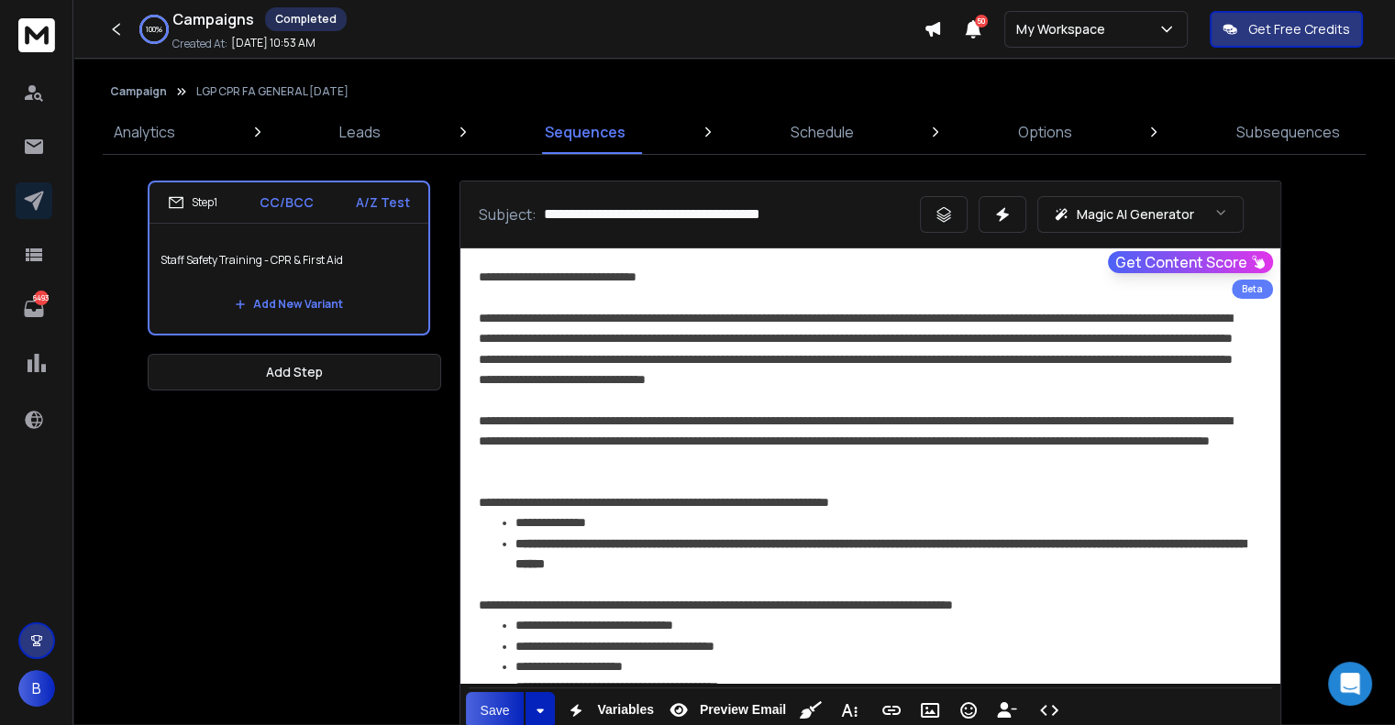
copy p "LGP CPR FA GENERAL [DATE]"
drag, startPoint x: 811, startPoint y: 216, endPoint x: 541, endPoint y: 212, distance: 269.7
click at [541, 212] on div "**********" at bounding box center [690, 215] width 423 height 22
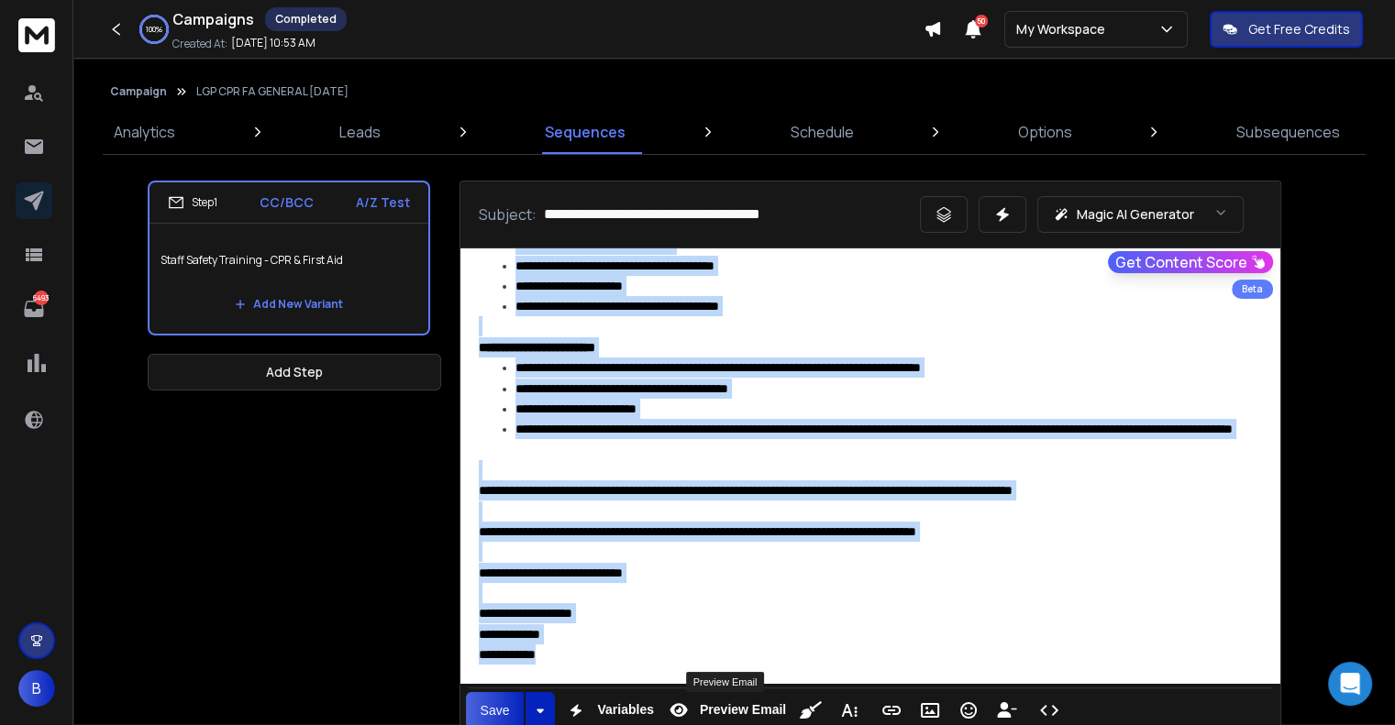
scroll to position [37, 0]
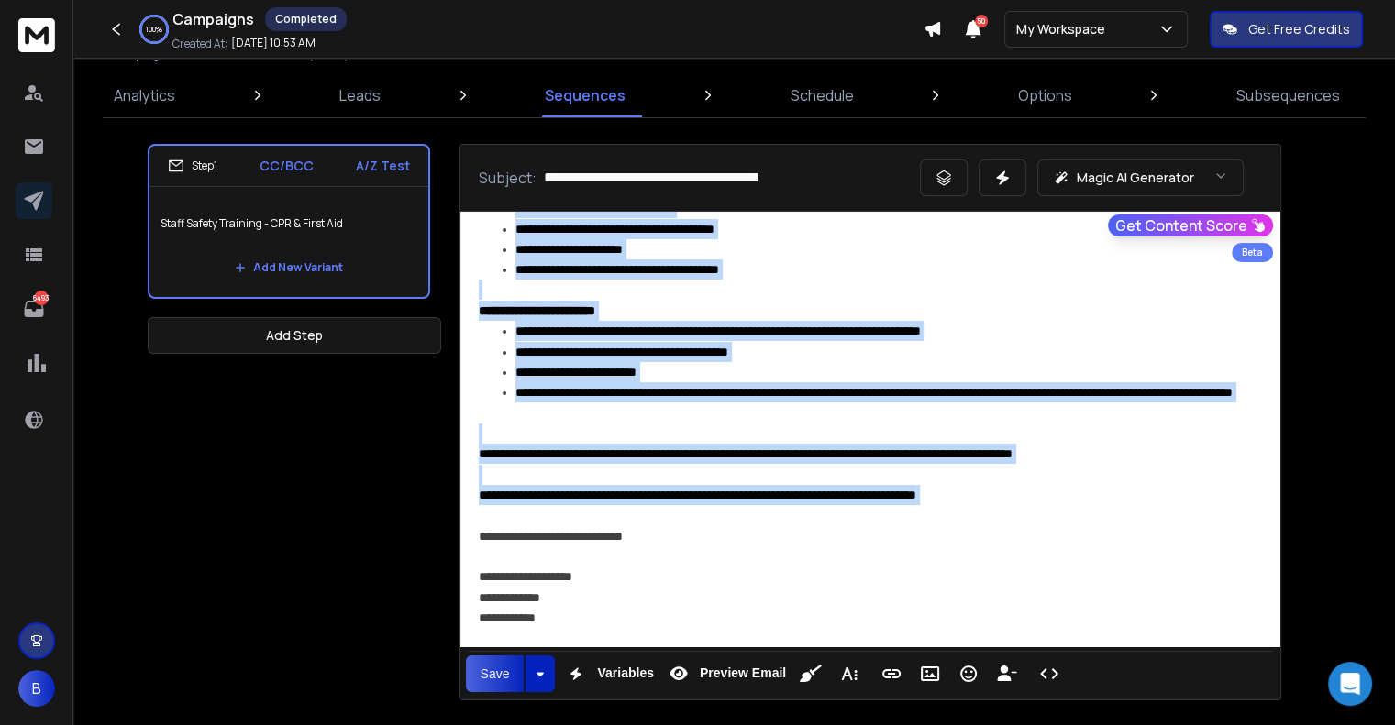
drag, startPoint x: 473, startPoint y: 271, endPoint x: 1101, endPoint y: 524, distance: 676.5
click at [1101, 524] on div "**********" at bounding box center [870, 430] width 820 height 436
copy div "**********"
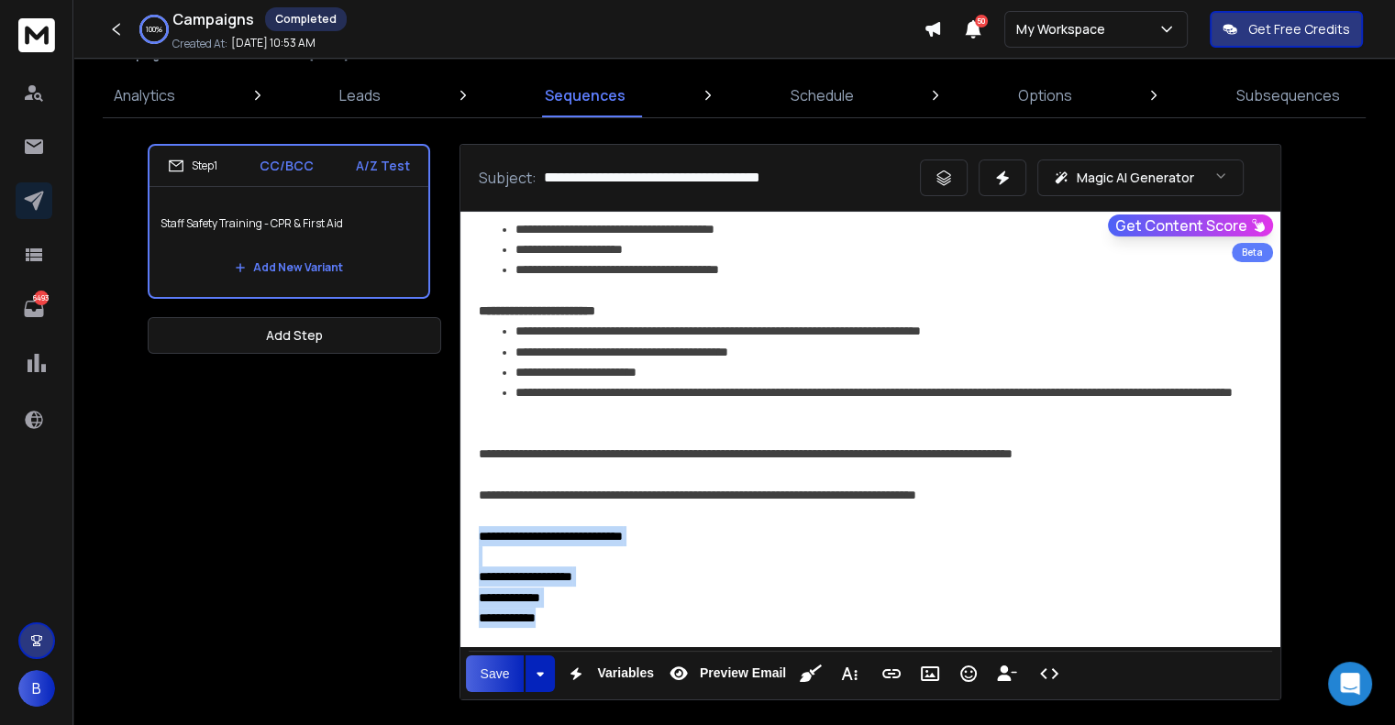
drag, startPoint x: 602, startPoint y: 614, endPoint x: 474, endPoint y: 534, distance: 150.9
click at [474, 534] on div "**********" at bounding box center [870, 430] width 820 height 436
copy p "**********"
click at [645, 382] on p "**********" at bounding box center [881, 402] width 733 height 41
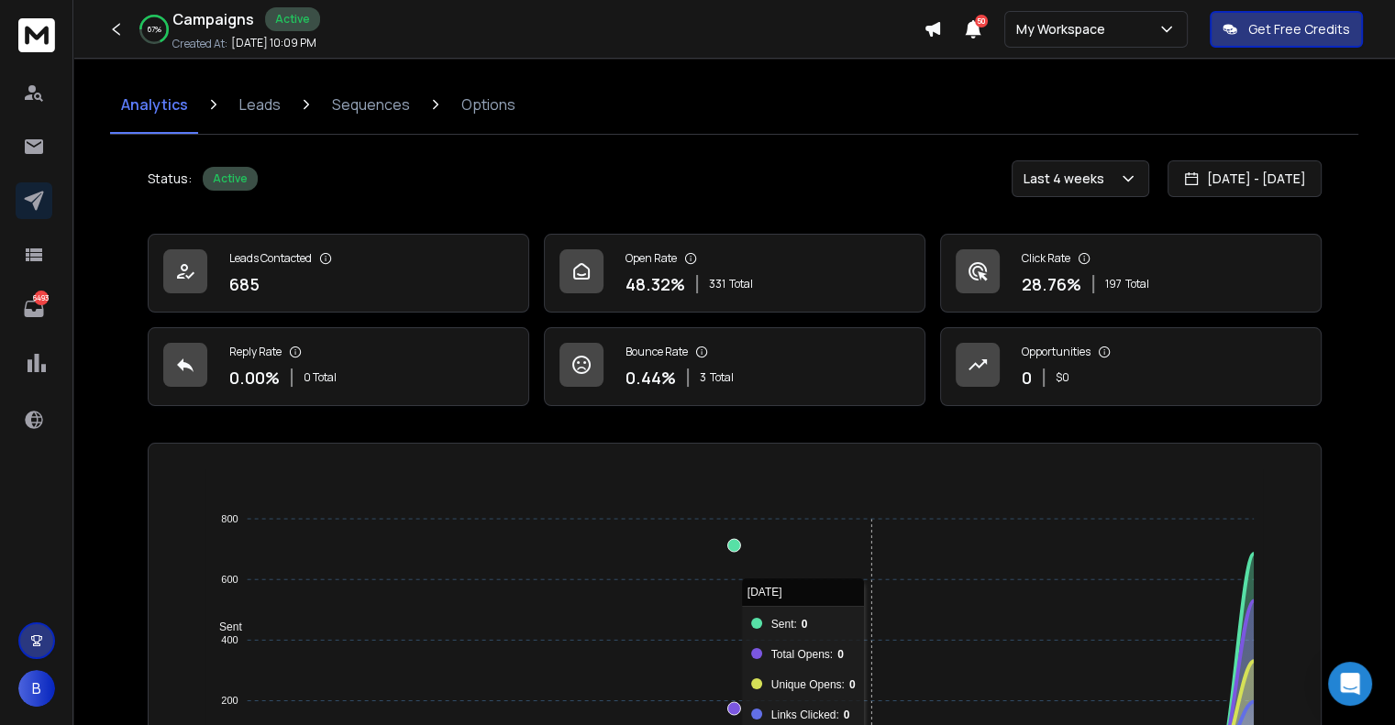
scroll to position [7, 0]
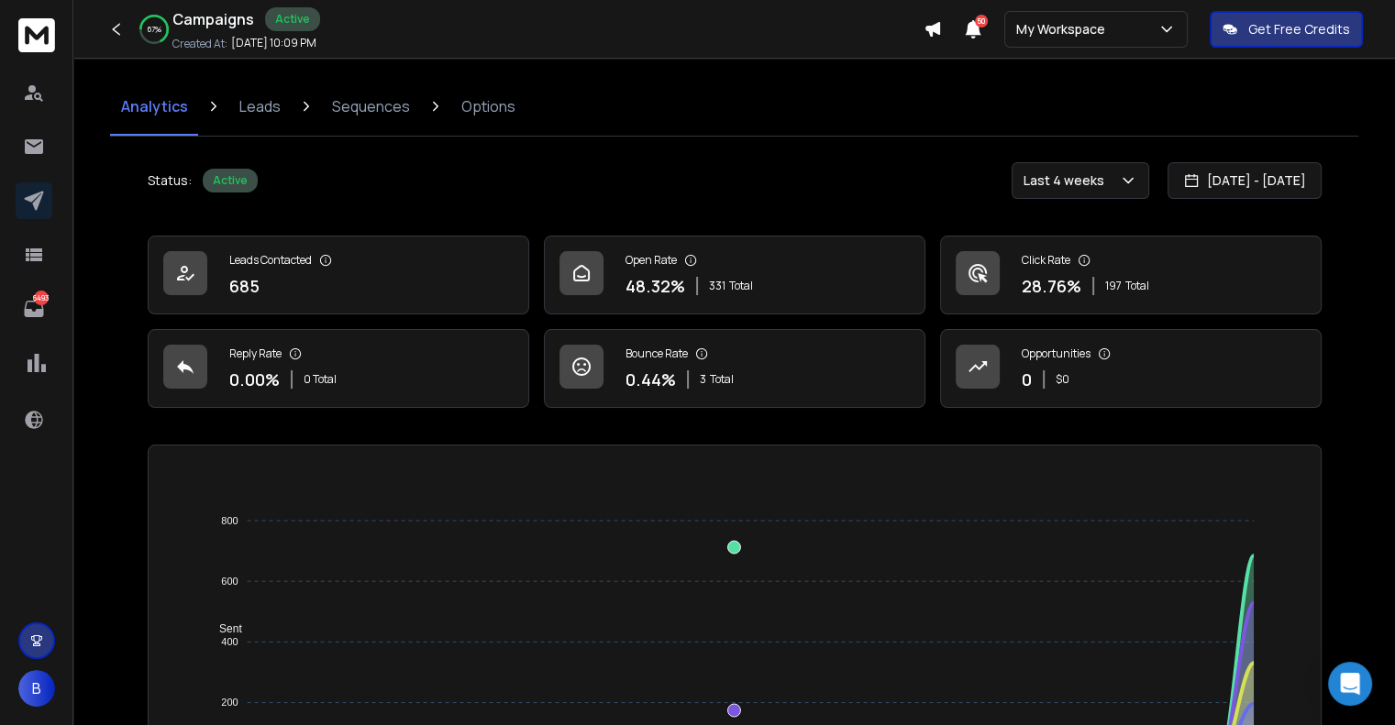
click at [161, 108] on p "Analytics" at bounding box center [154, 106] width 67 height 22
click at [330, 283] on div "685" at bounding box center [280, 286] width 103 height 26
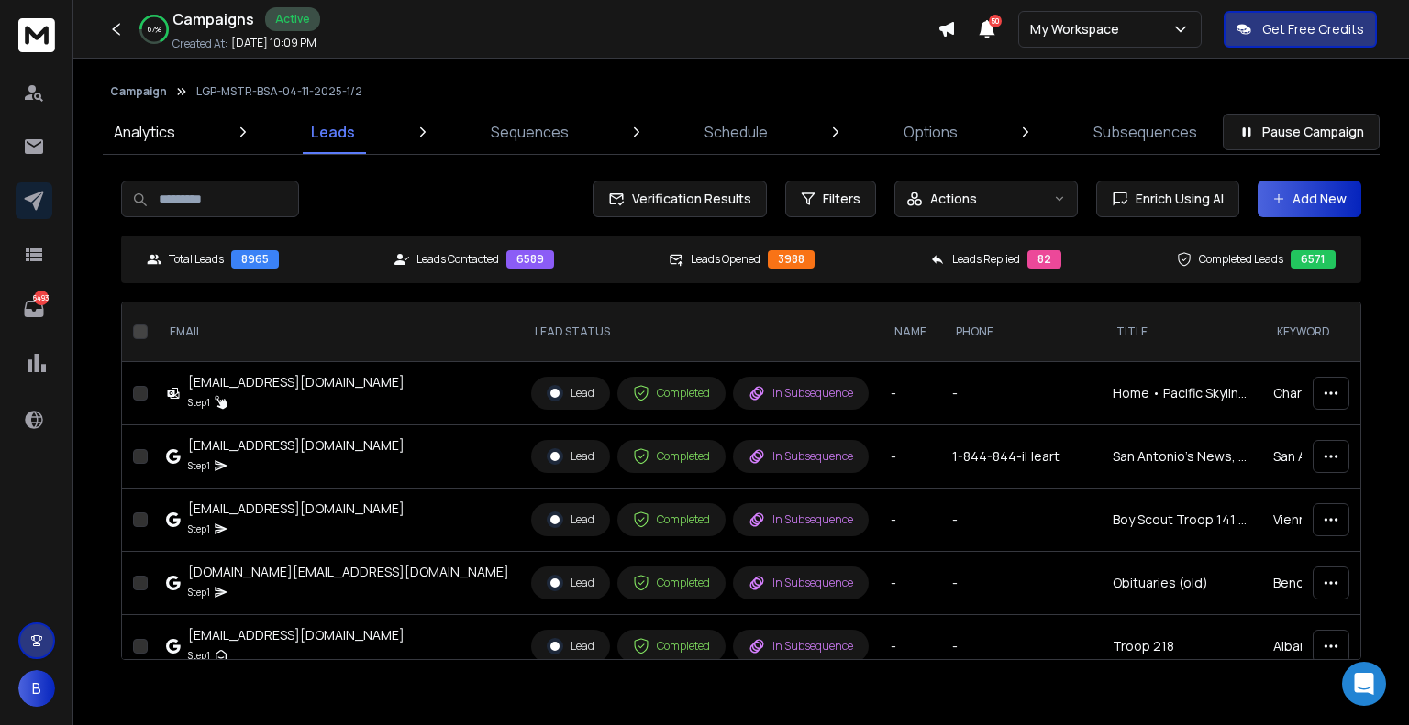
click at [168, 142] on p "Analytics" at bounding box center [144, 132] width 61 height 22
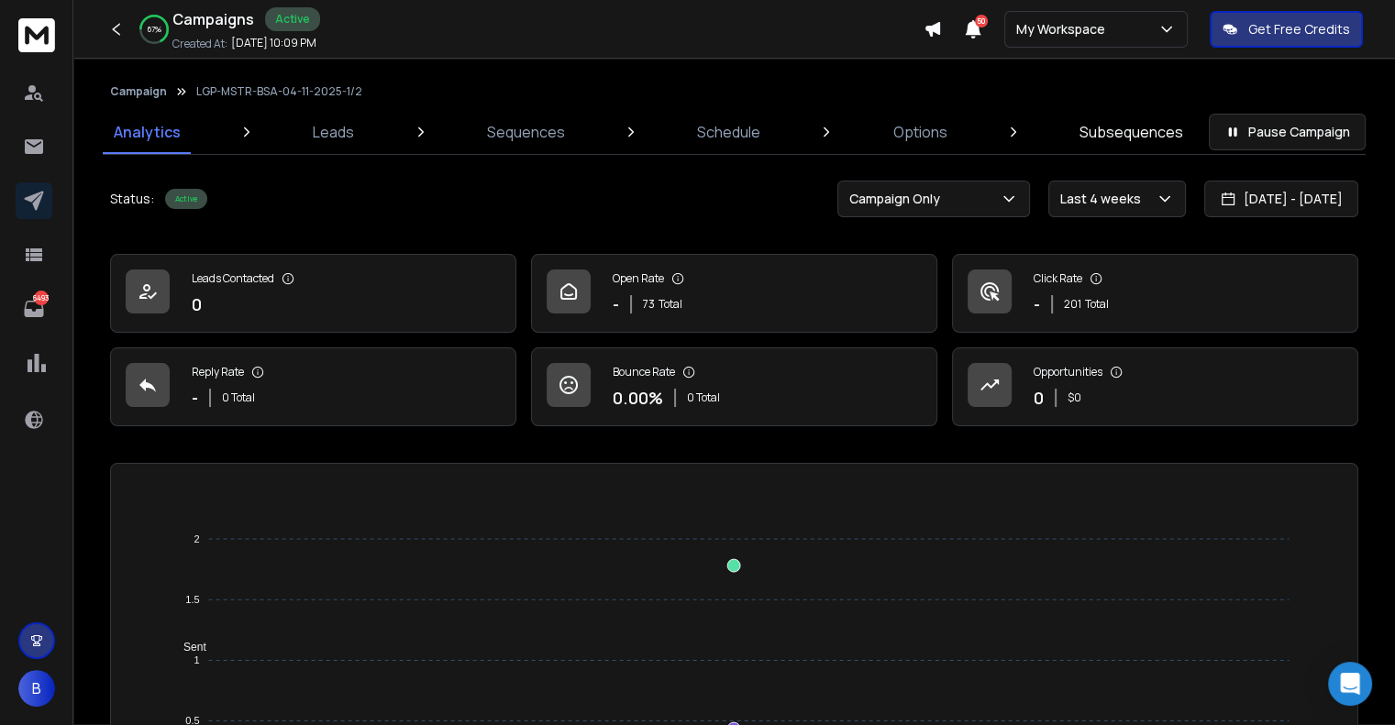
click at [1119, 138] on p "Subsequences" at bounding box center [1131, 132] width 104 height 22
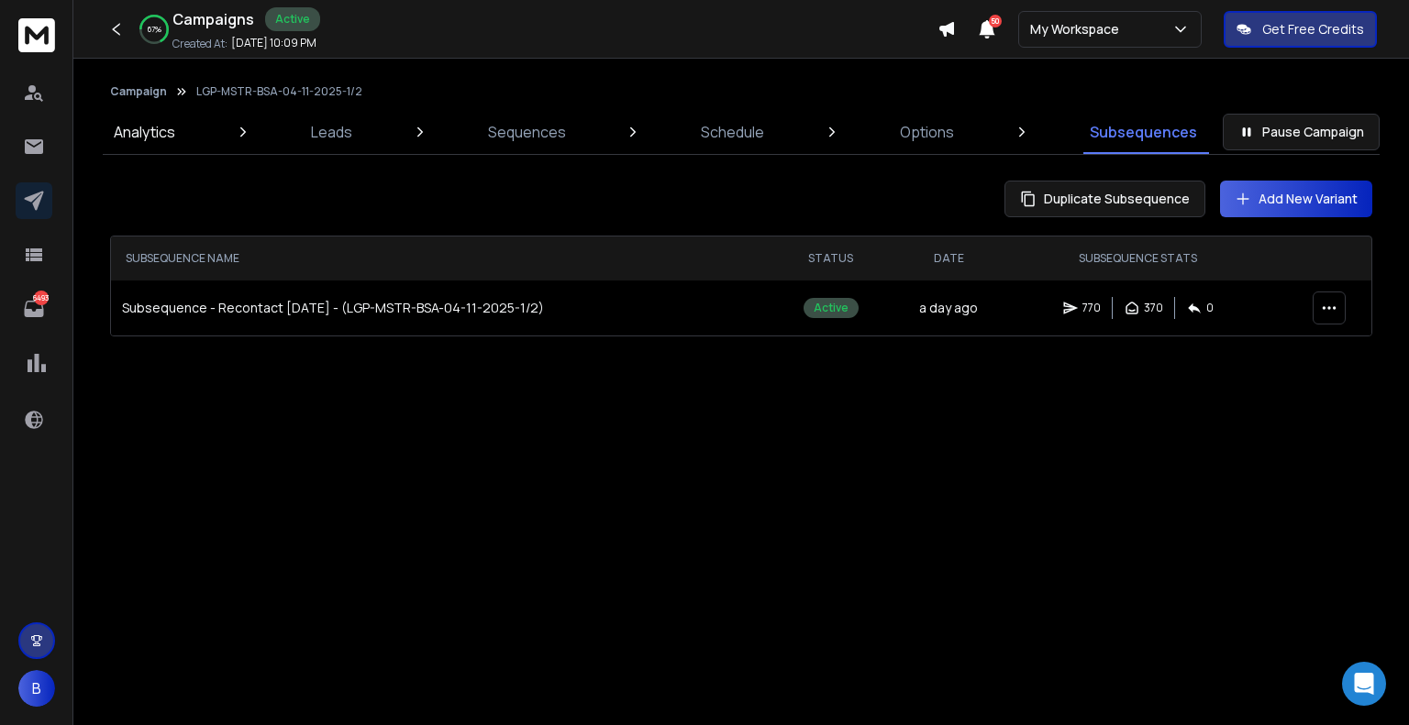
click at [142, 131] on p "Analytics" at bounding box center [144, 132] width 61 height 22
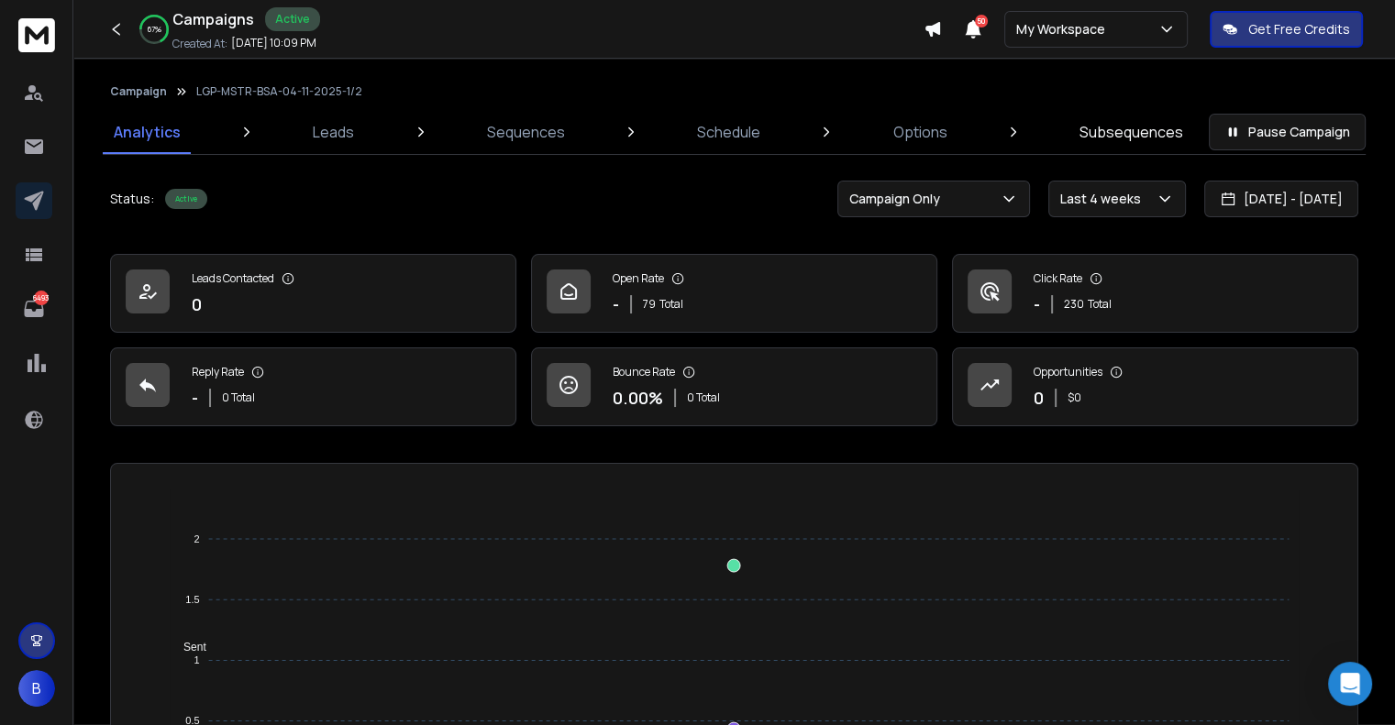
click at [1101, 122] on p "Subsequences" at bounding box center [1131, 132] width 104 height 22
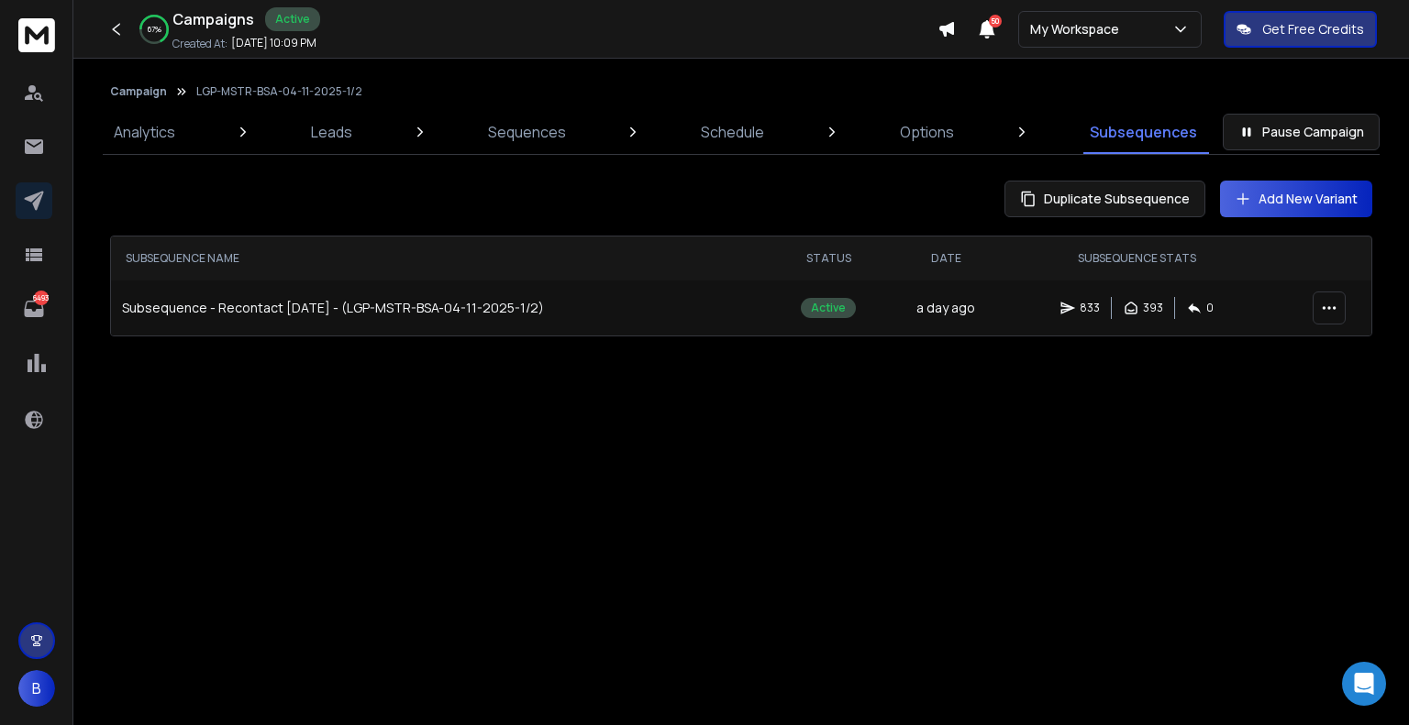
click at [693, 318] on td "Subsequence - Recontact [DATE] - (LGP-MSTR-BSA-04-11-2025-1/2)" at bounding box center [441, 308] width 660 height 55
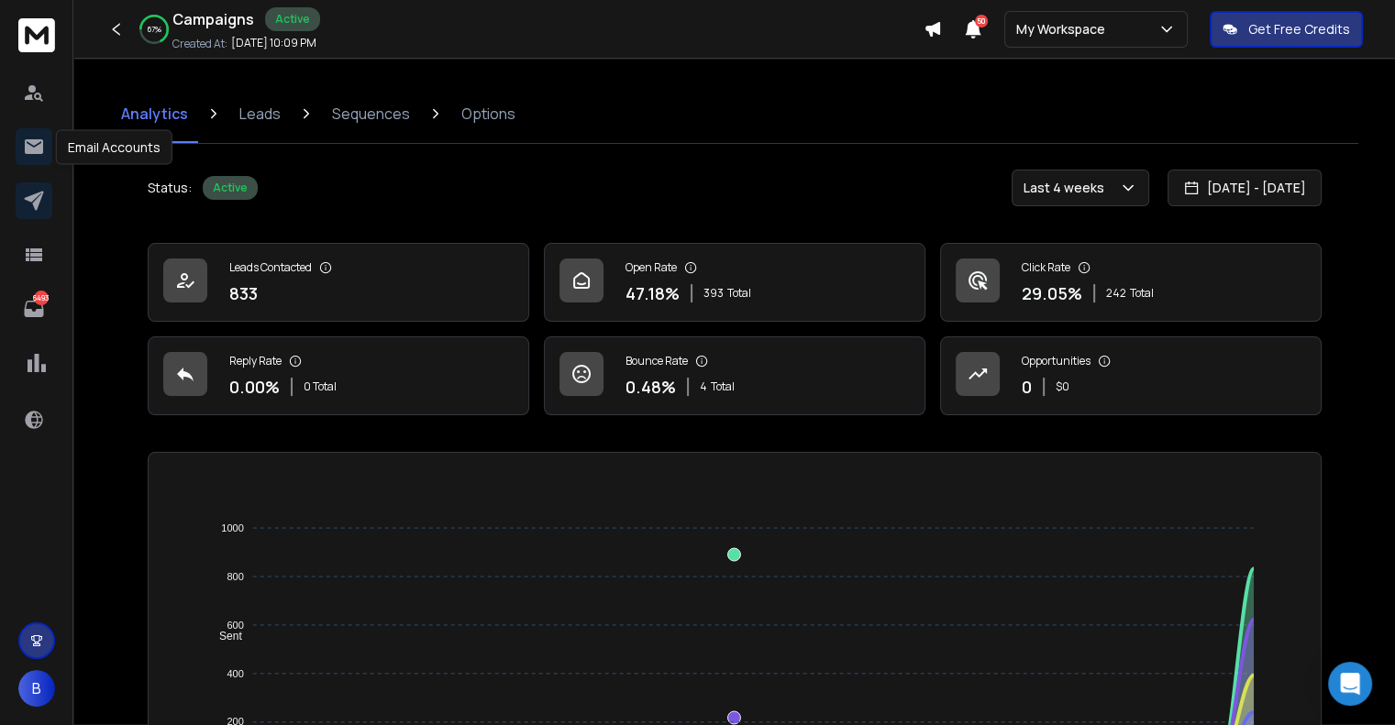
click at [29, 149] on icon at bounding box center [34, 146] width 18 height 15
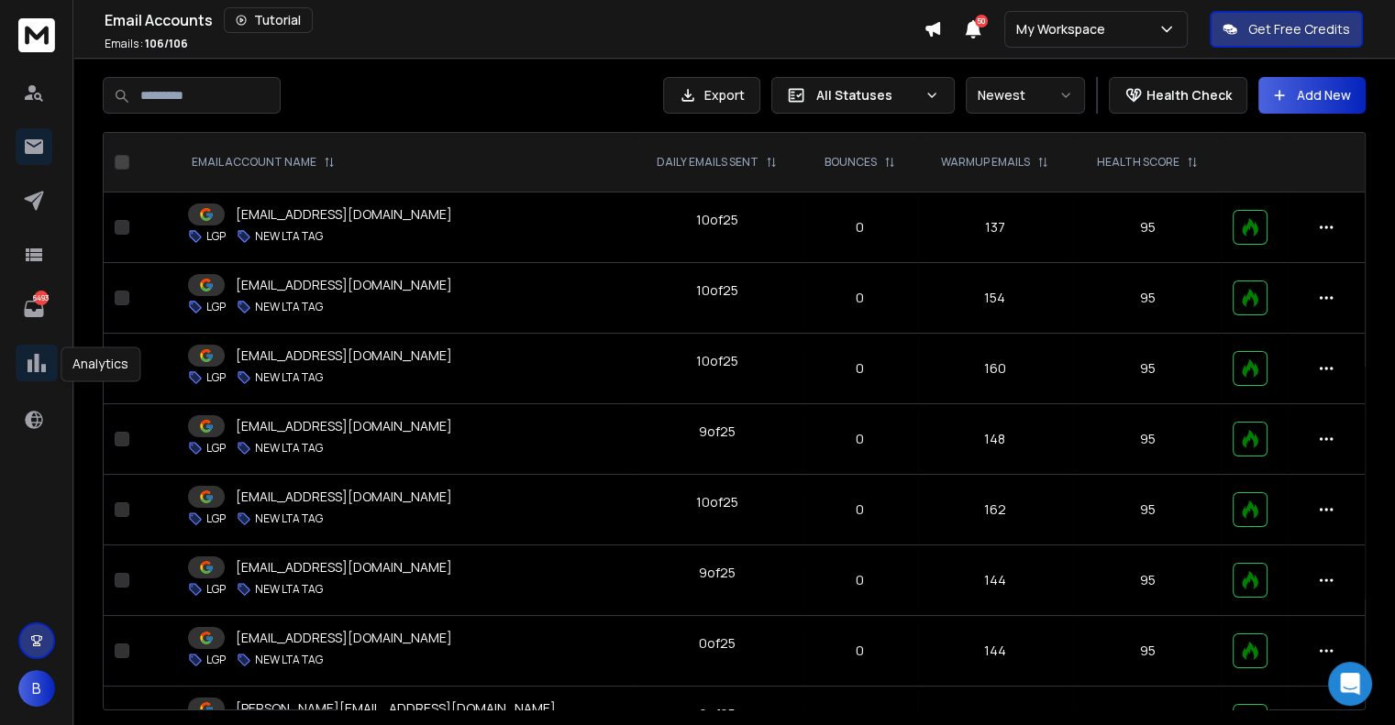
click at [40, 360] on icon at bounding box center [37, 363] width 28 height 28
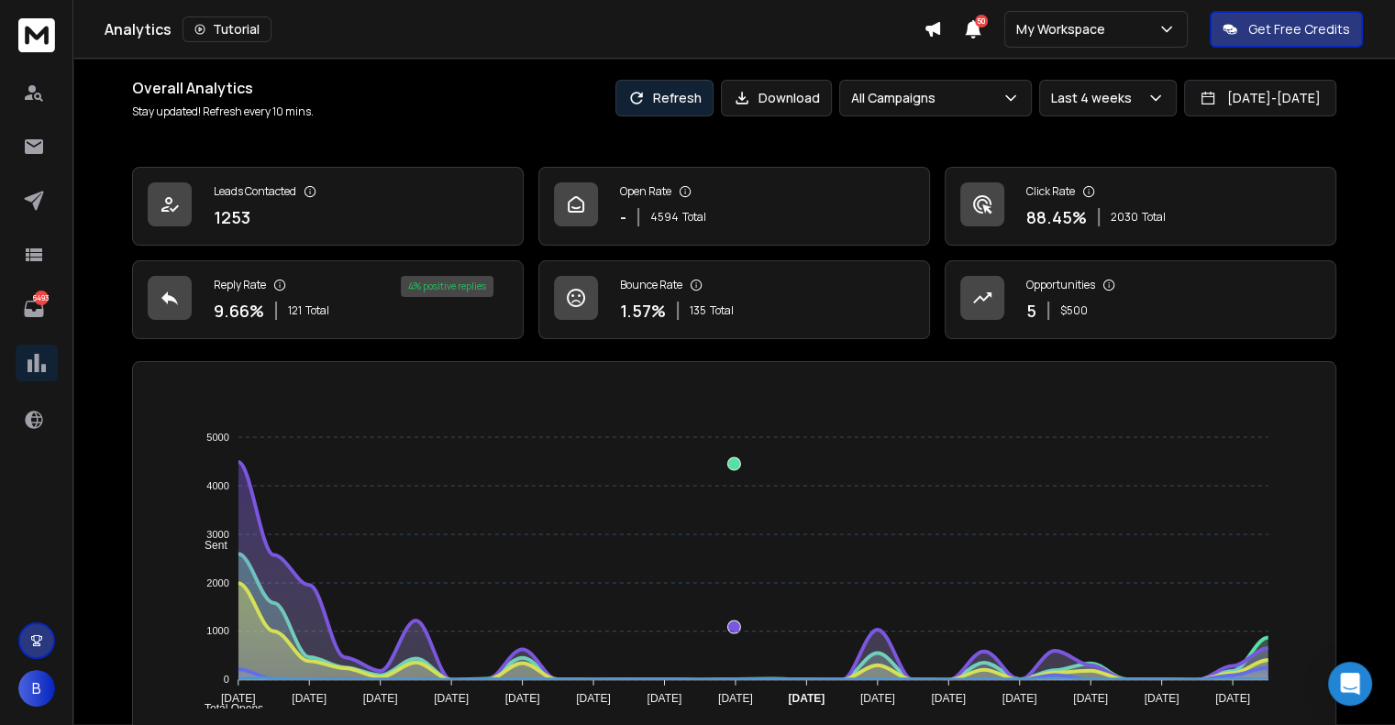
click at [615, 113] on button "Refresh" at bounding box center [664, 98] width 98 height 37
click at [653, 105] on p "Refresh" at bounding box center [677, 98] width 49 height 18
click at [37, 211] on icon at bounding box center [34, 201] width 22 height 22
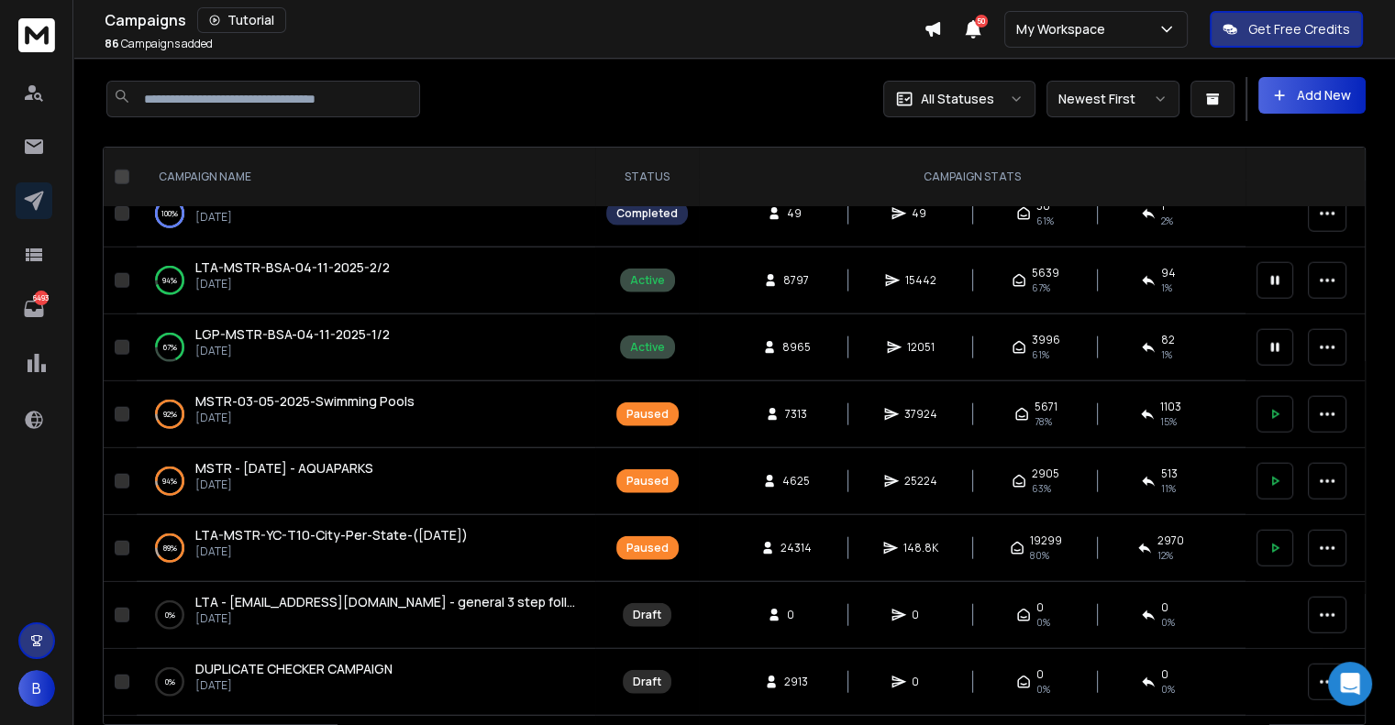
scroll to position [4445, 0]
click at [426, 327] on div "67 % LGP-MSTR-BSA-04-11-2025-1/2 [DATE]" at bounding box center [366, 349] width 422 height 44
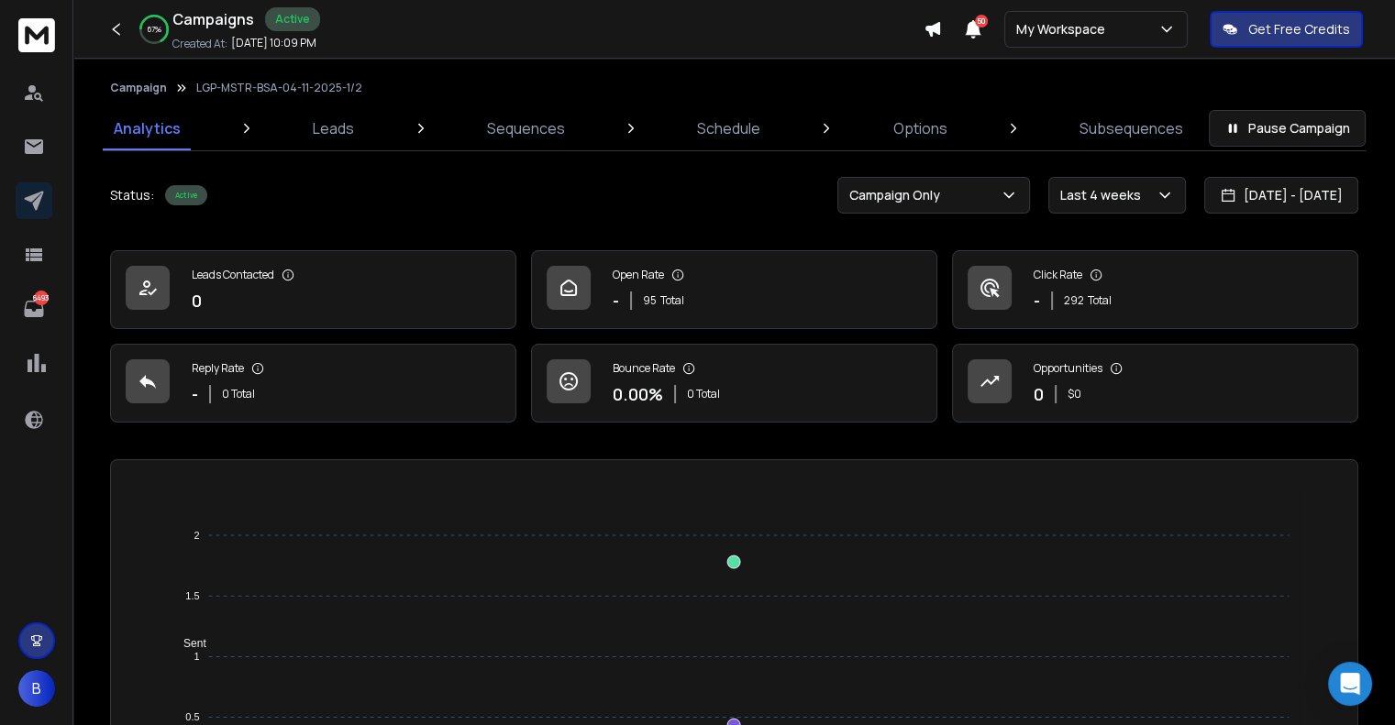
scroll to position [2, 0]
click at [1113, 120] on p "Subsequences" at bounding box center [1131, 130] width 104 height 22
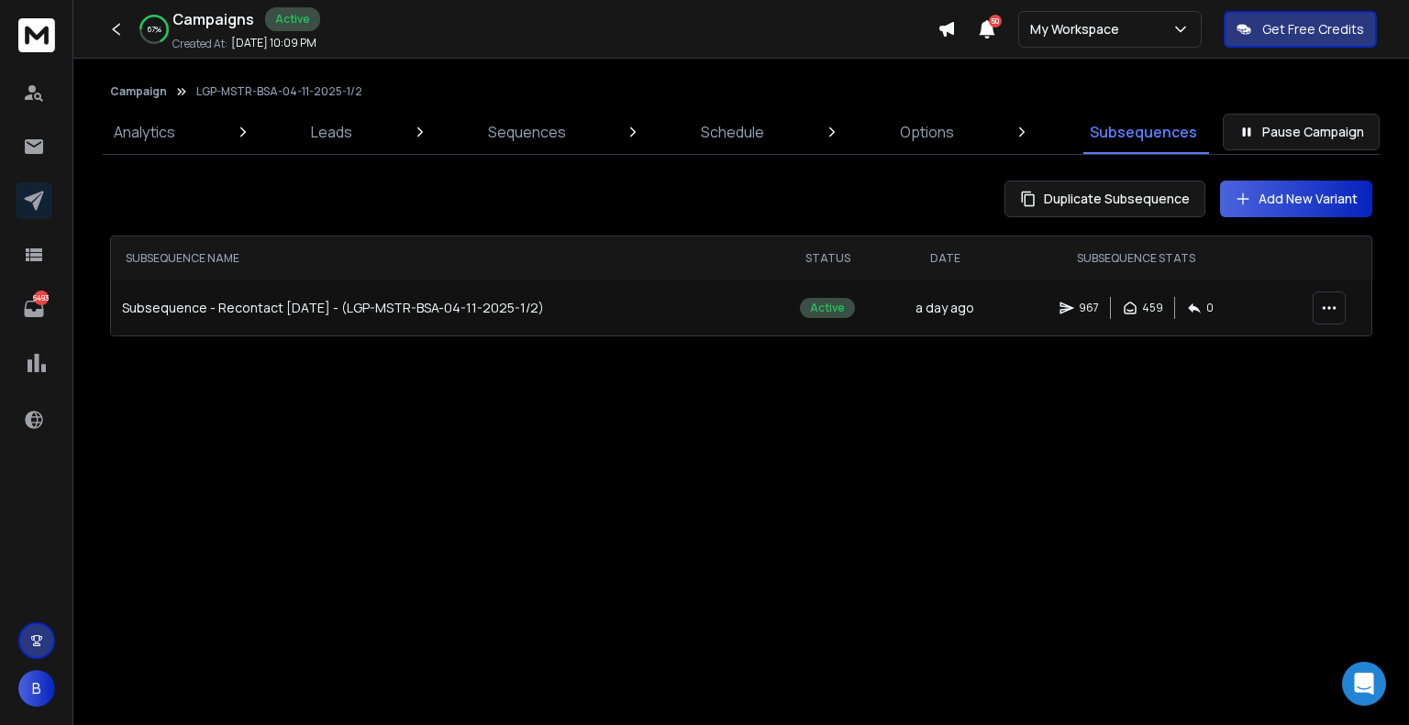
click at [635, 307] on td "Subsequence - Recontact [DATE] - (LGP-MSTR-BSA-04-11-2025-1/2)" at bounding box center [440, 308] width 659 height 55
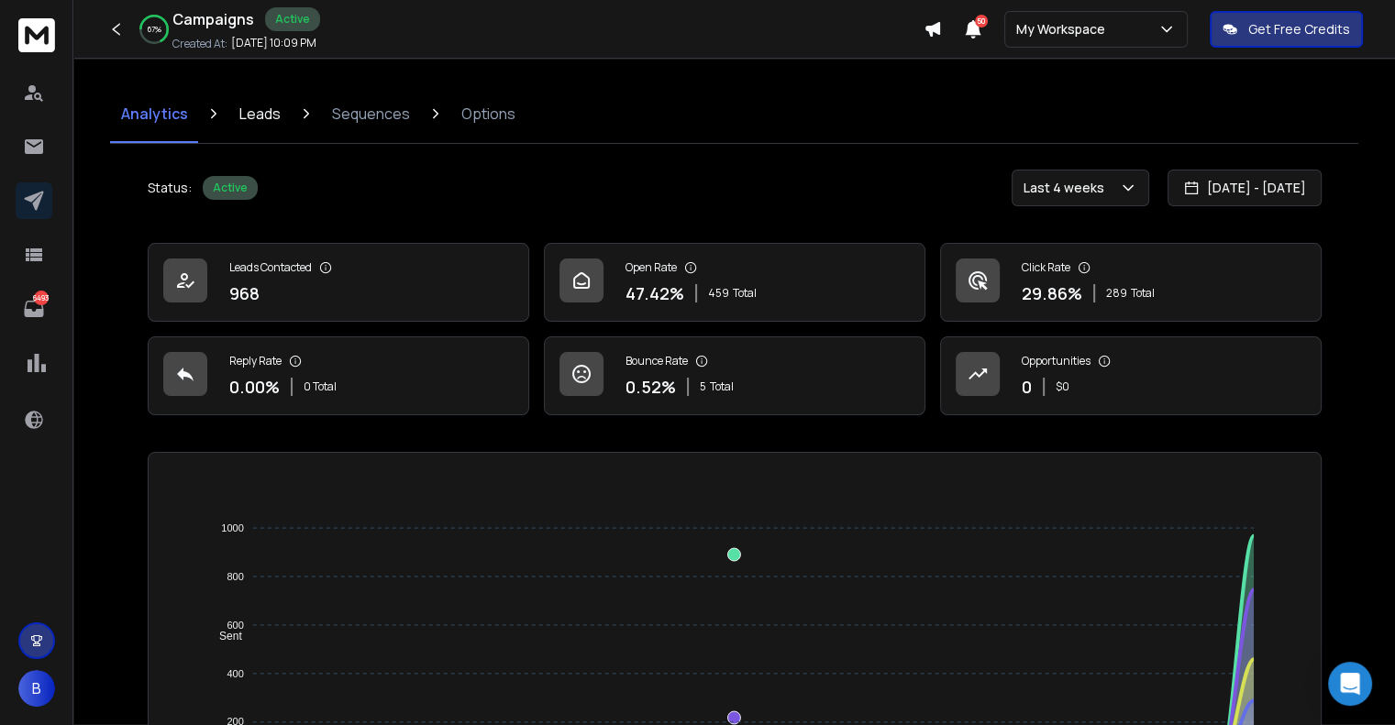
click at [245, 105] on p "Leads" at bounding box center [259, 114] width 41 height 22
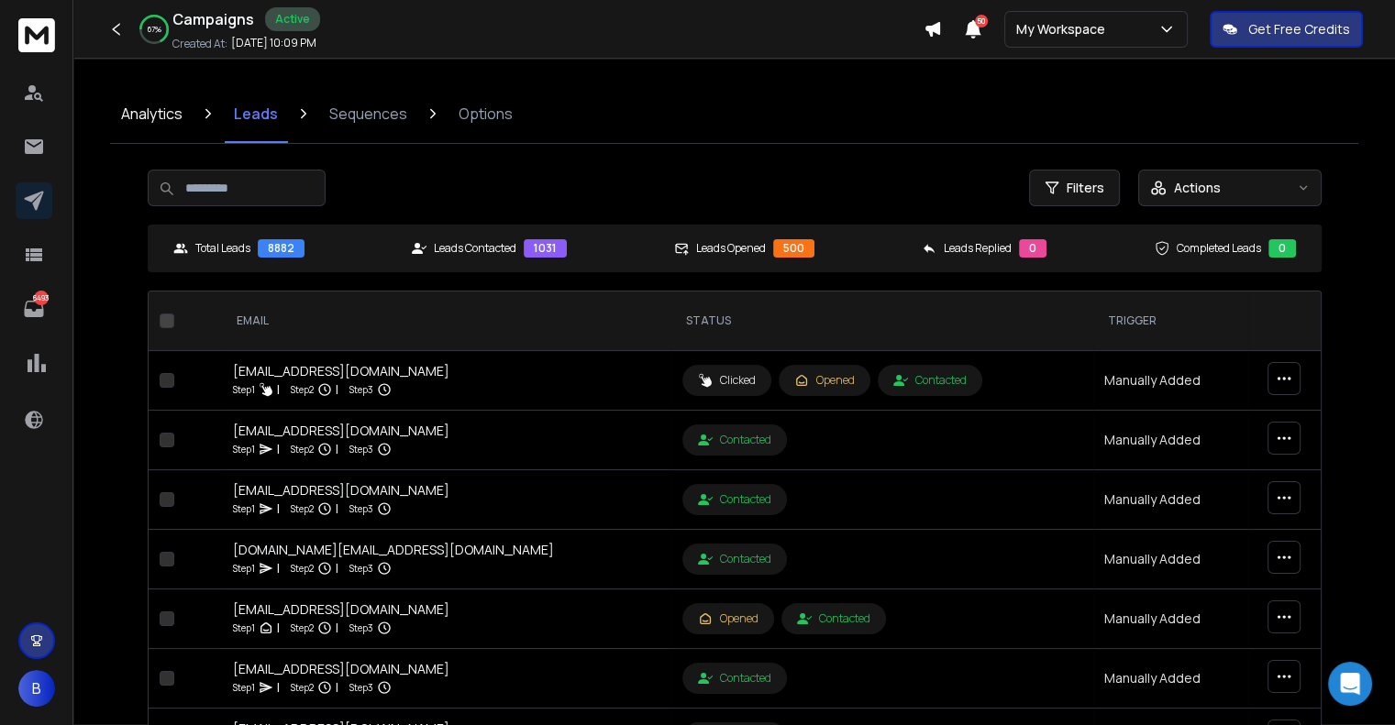
click at [183, 128] on link "Analytics" at bounding box center [151, 113] width 83 height 59
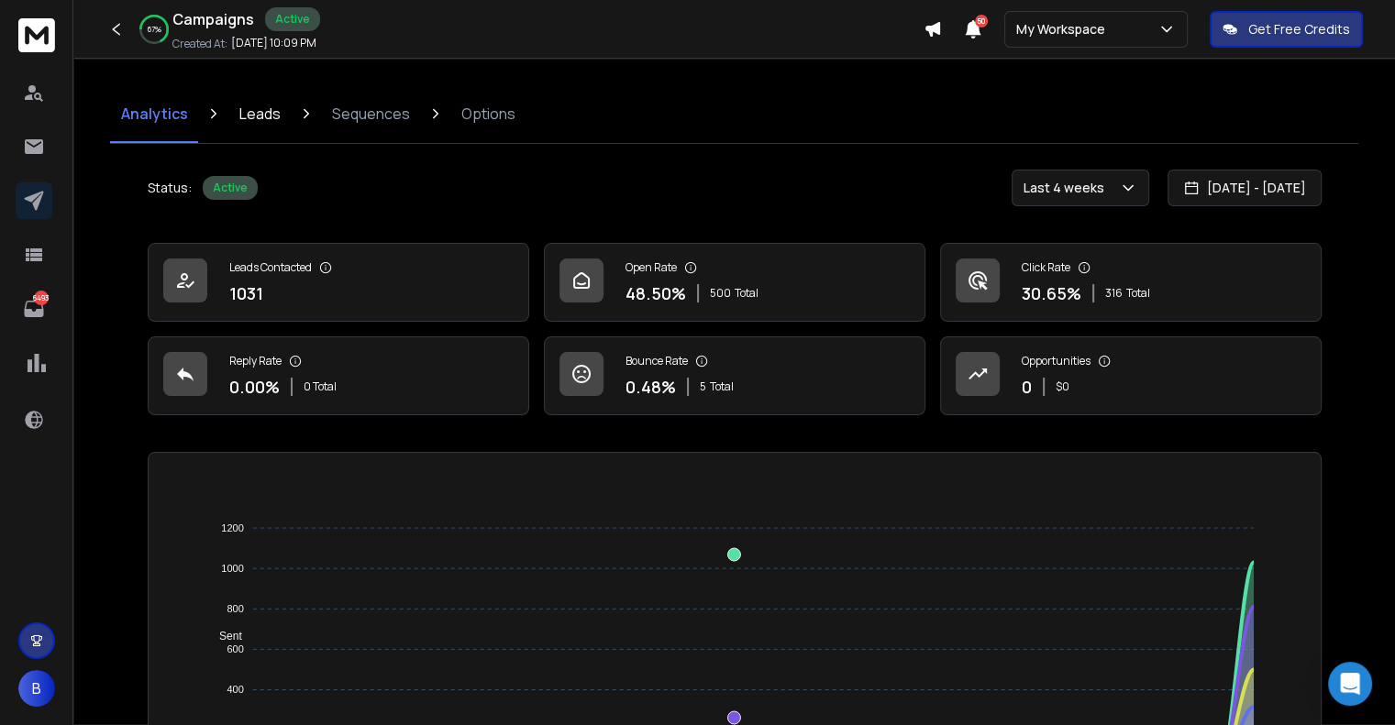
click at [241, 127] on link "Leads" at bounding box center [259, 113] width 63 height 59
